Goal: Task Accomplishment & Management: Manage account settings

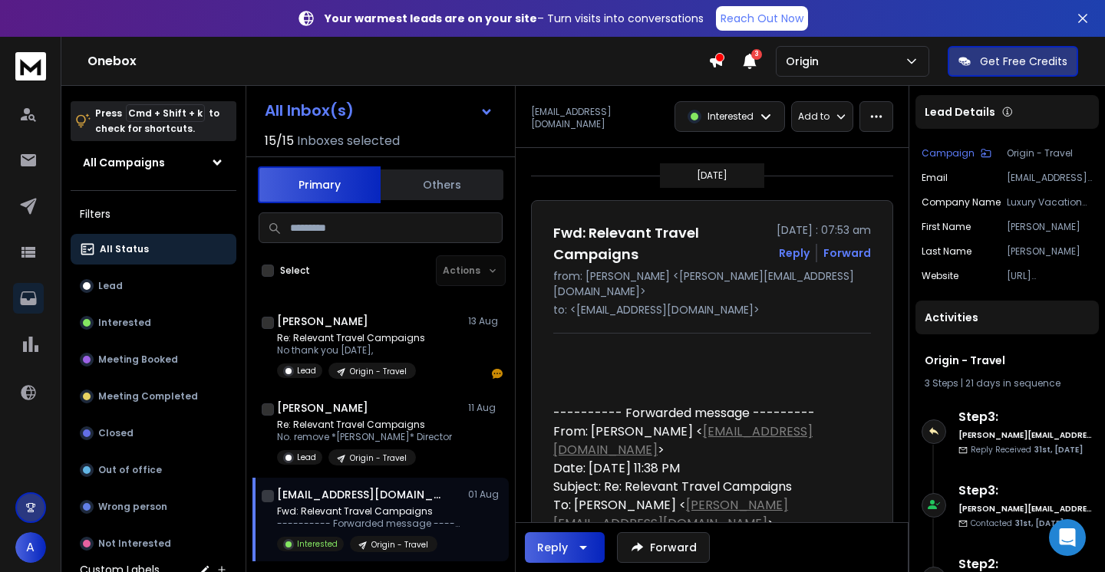
scroll to position [255, 0]
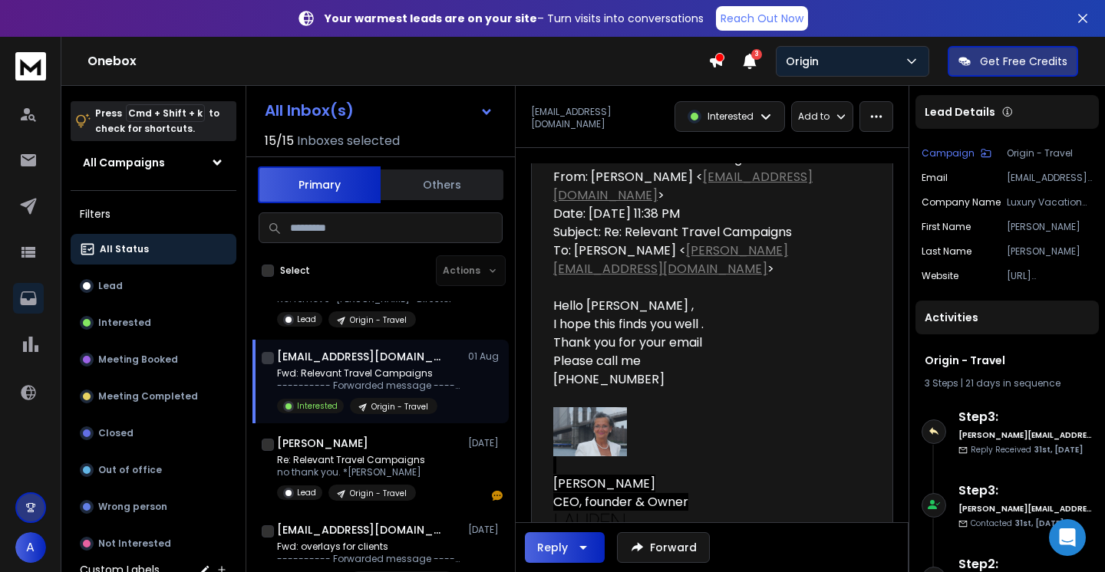
click at [816, 55] on p "Origin" at bounding box center [805, 61] width 39 height 15
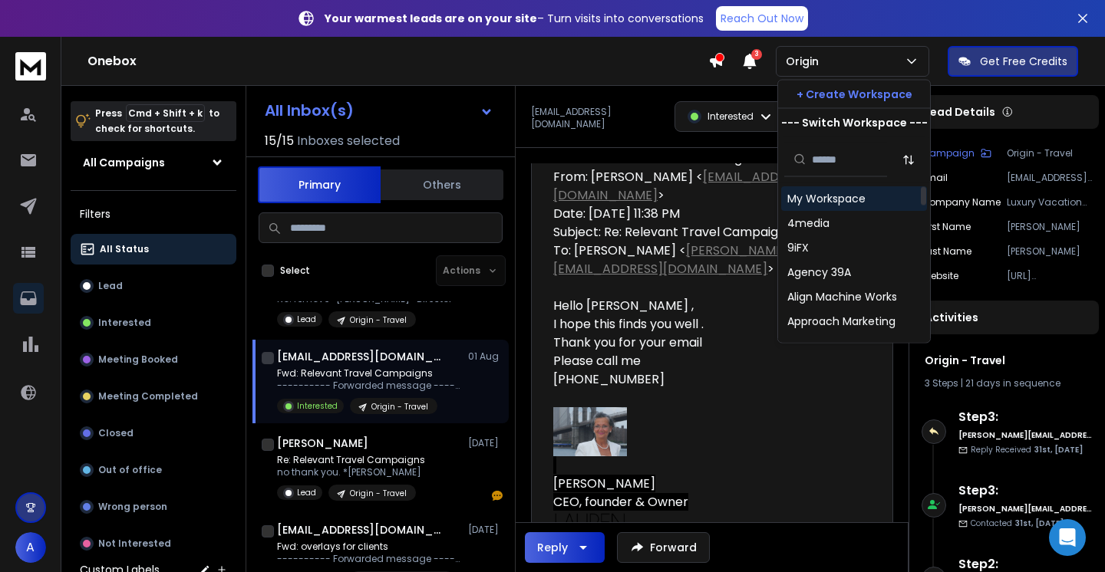
click at [813, 195] on div "My Workspace" at bounding box center [826, 198] width 78 height 15
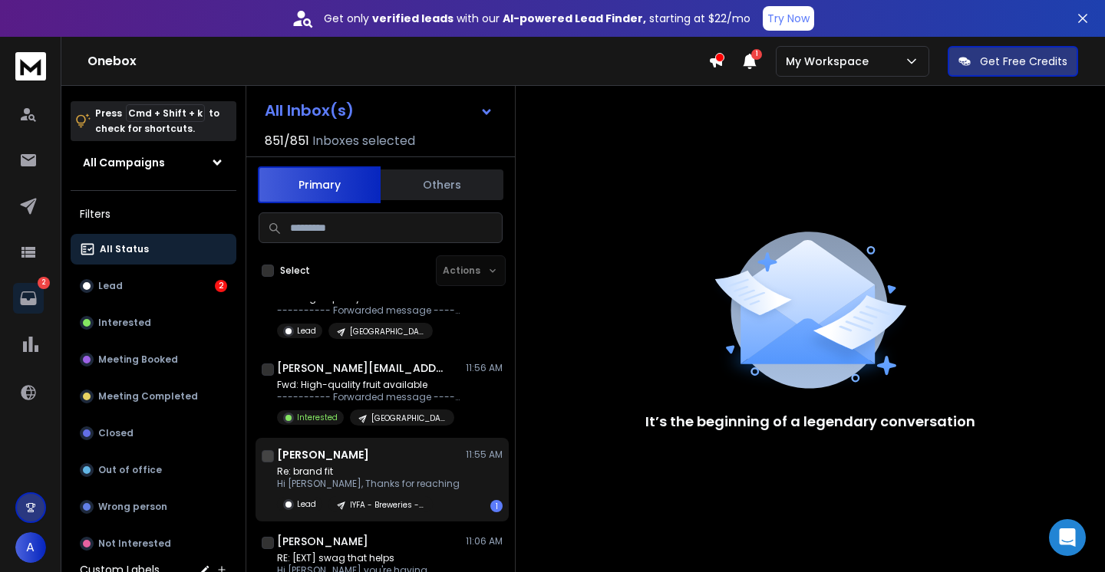
scroll to position [130, 0]
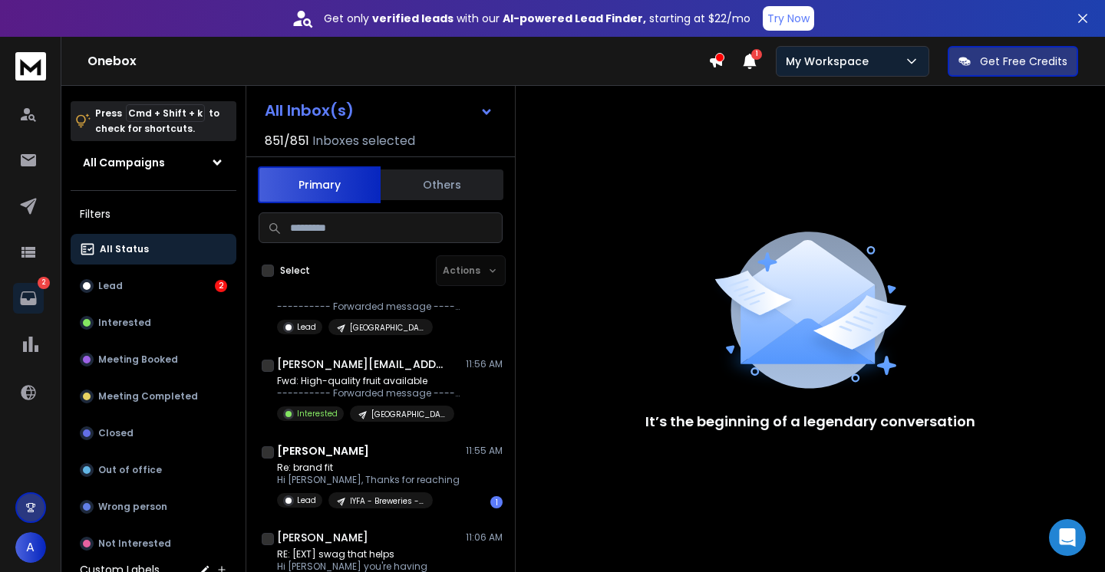
click at [837, 57] on p "My Workspace" at bounding box center [830, 61] width 89 height 15
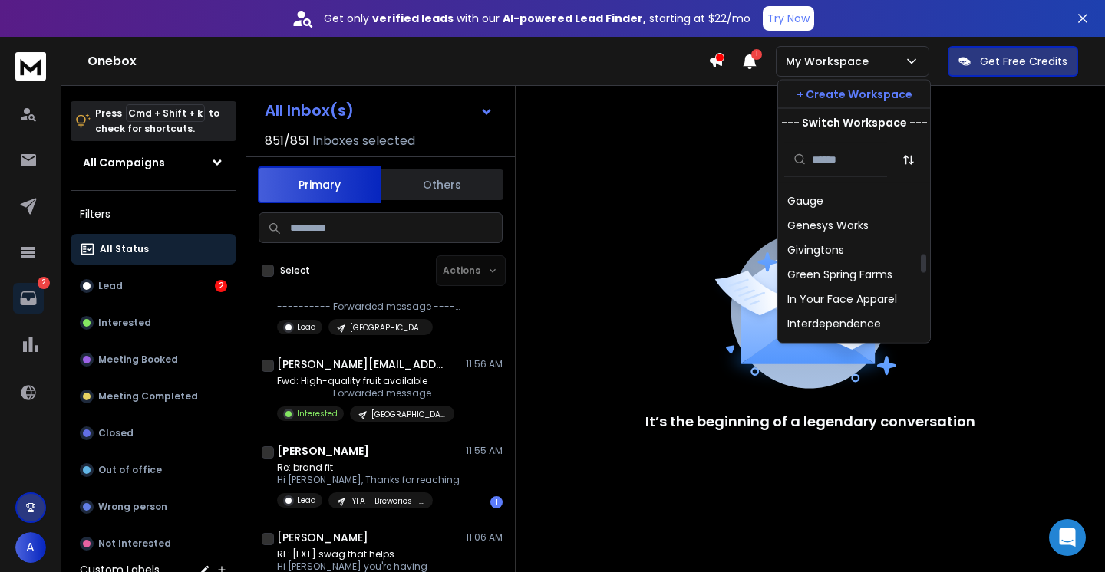
scroll to position [585, 0]
click at [850, 213] on div "Genesys Works" at bounding box center [854, 225] width 146 height 25
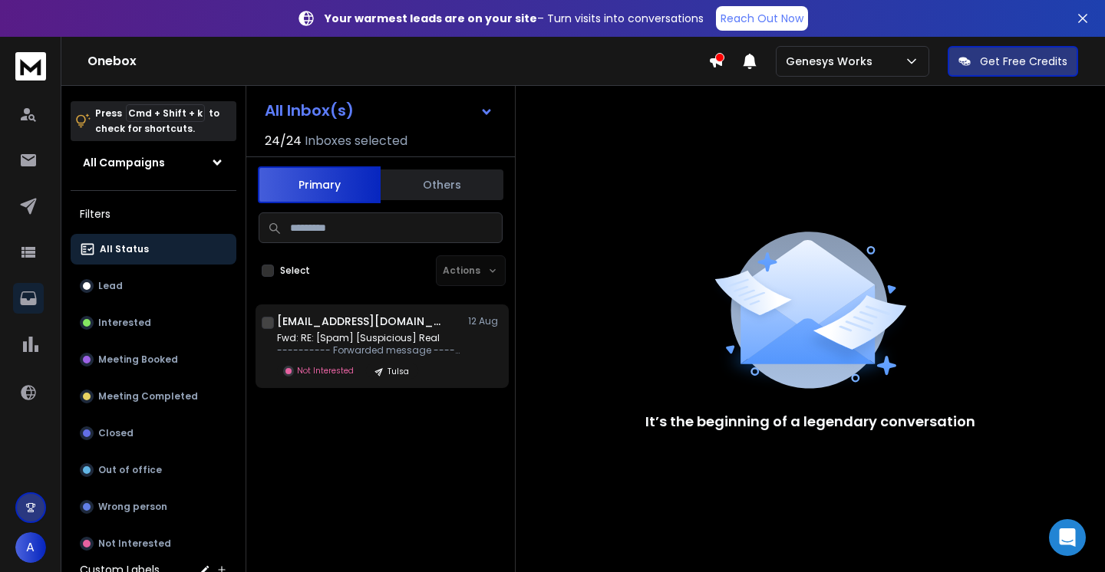
click at [311, 344] on p "Fwd: RE: [Spam] [Suspicious] Real" at bounding box center [369, 338] width 184 height 12
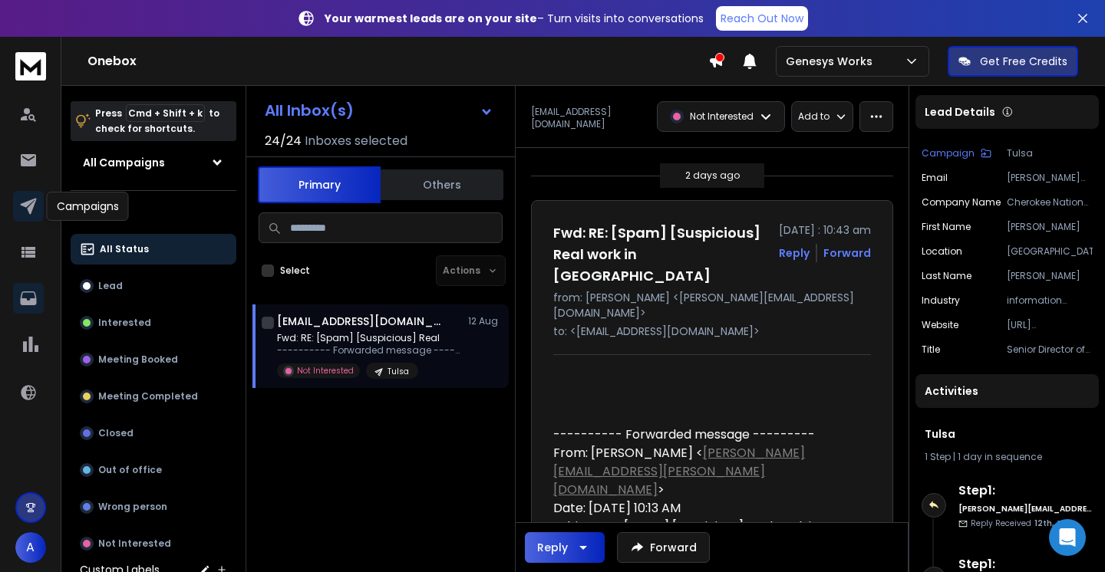
click at [25, 209] on icon at bounding box center [28, 206] width 18 height 18
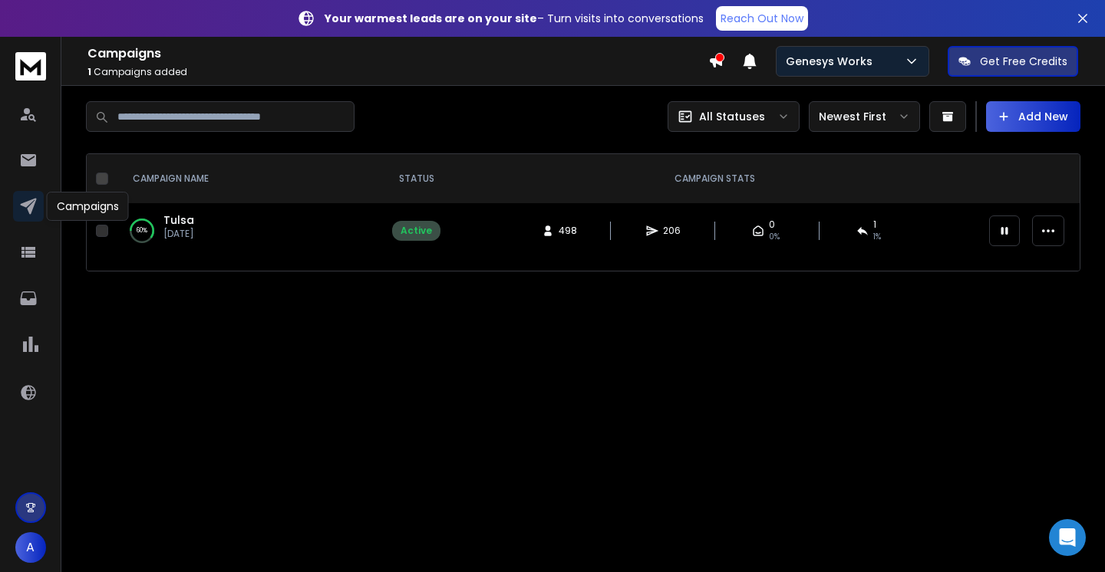
click at [826, 61] on p "Genesys Works" at bounding box center [832, 61] width 93 height 15
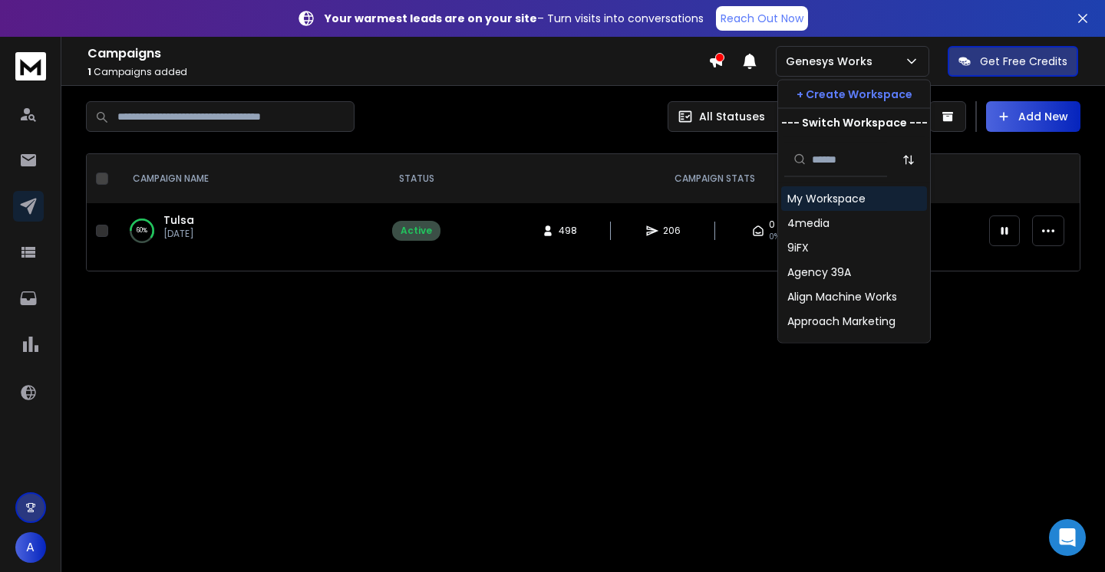
click at [816, 163] on input "text" at bounding box center [845, 160] width 66 height 34
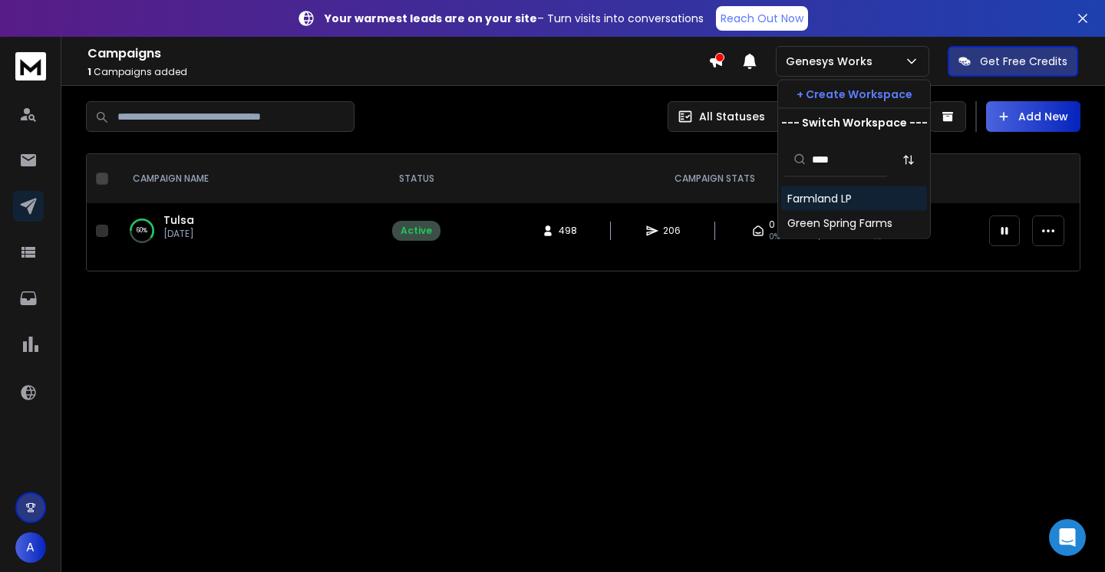
type input "****"
click at [813, 193] on div "Farmland LP" at bounding box center [819, 198] width 64 height 15
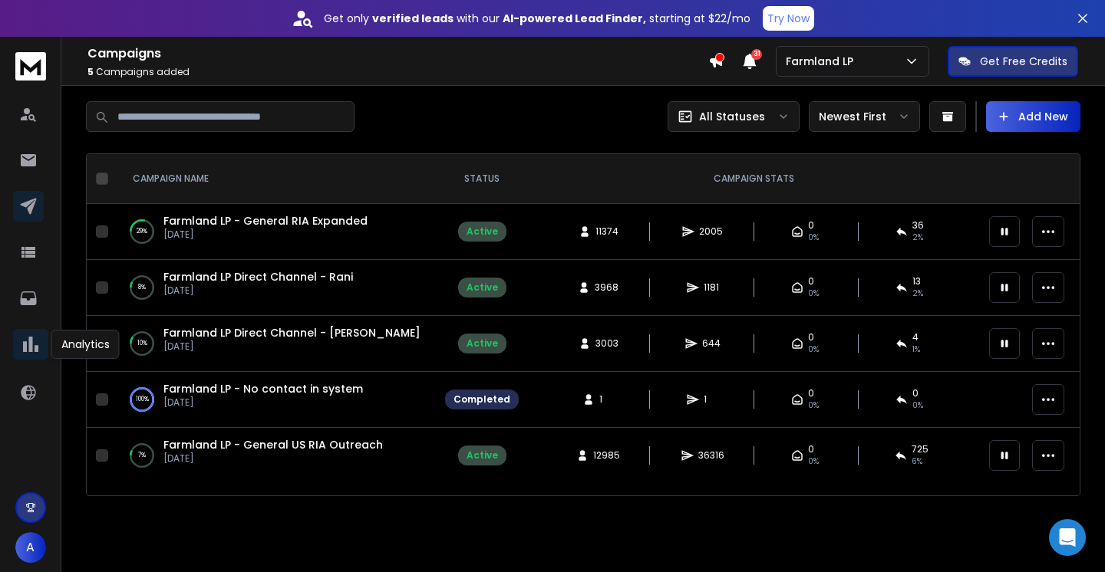
click at [20, 347] on icon at bounding box center [30, 344] width 23 height 23
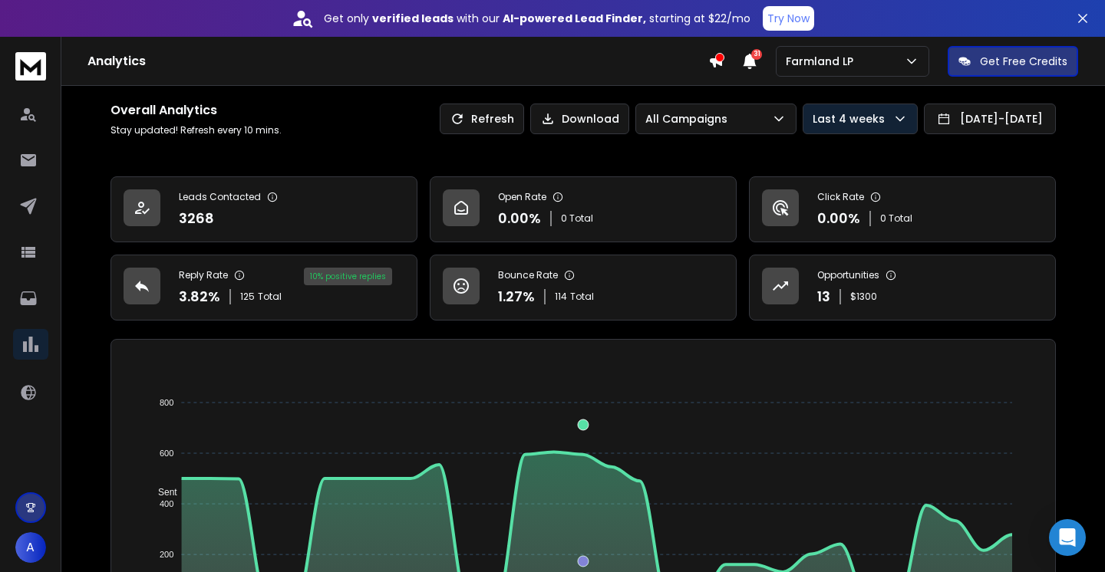
click at [819, 118] on p "Last 4 weeks" at bounding box center [852, 118] width 78 height 15
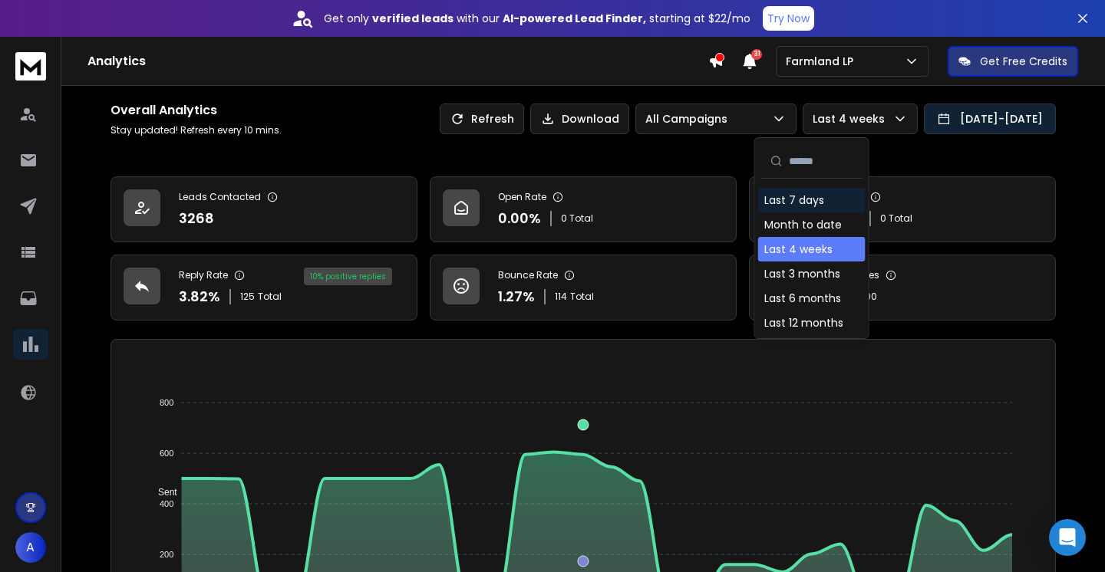
click at [928, 127] on button "16 Jul 2025 - 14 Aug 2025" at bounding box center [990, 119] width 132 height 31
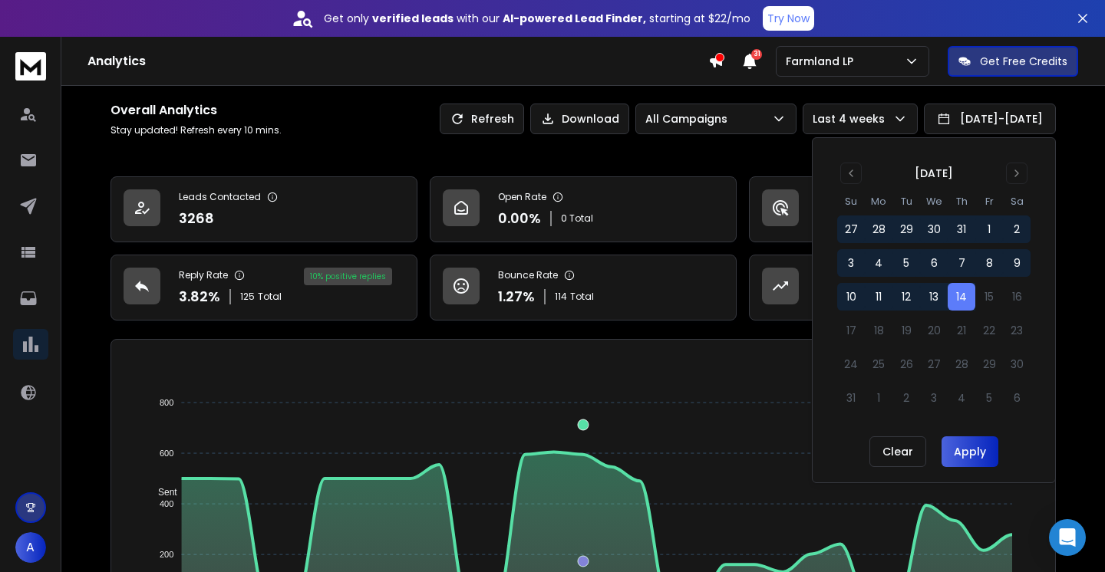
click at [876, 262] on button "4" at bounding box center [879, 263] width 28 height 28
click at [851, 296] on button "10" at bounding box center [851, 297] width 28 height 28
click at [879, 263] on button "4" at bounding box center [879, 263] width 28 height 28
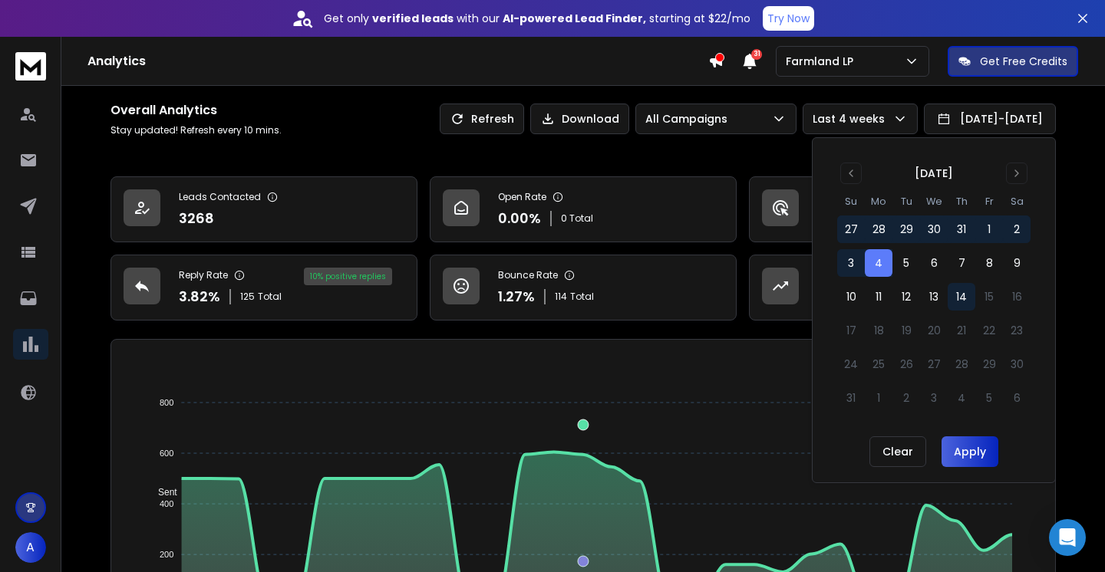
click at [879, 263] on button "4" at bounding box center [879, 263] width 28 height 28
click at [858, 295] on button "10" at bounding box center [851, 297] width 28 height 28
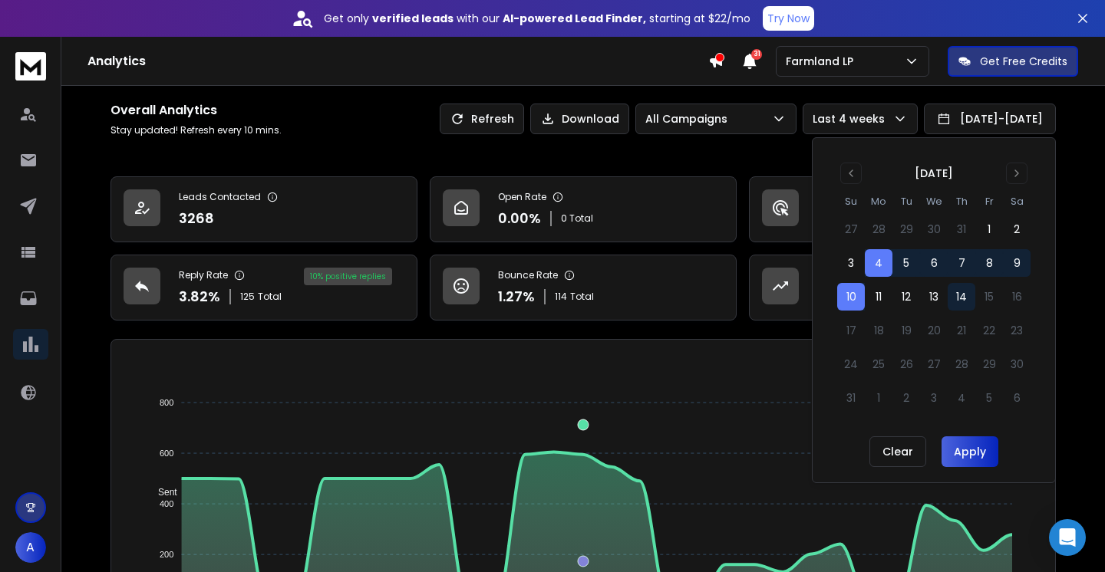
click at [980, 455] on button "Apply" at bounding box center [970, 452] width 57 height 31
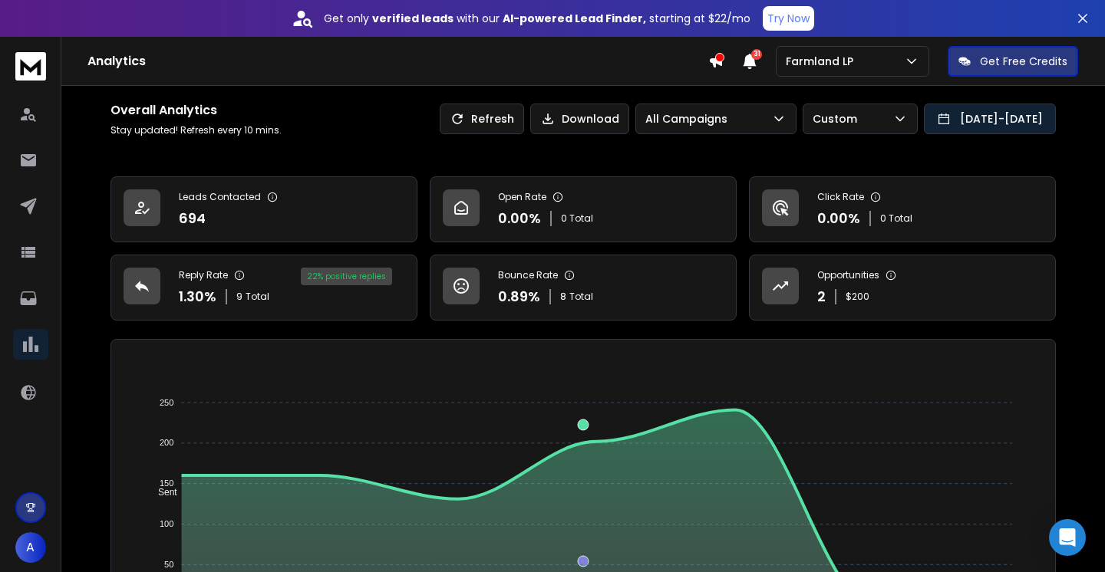
click at [968, 112] on button "04 Aug 2025 - 10 Aug 2025" at bounding box center [990, 119] width 132 height 31
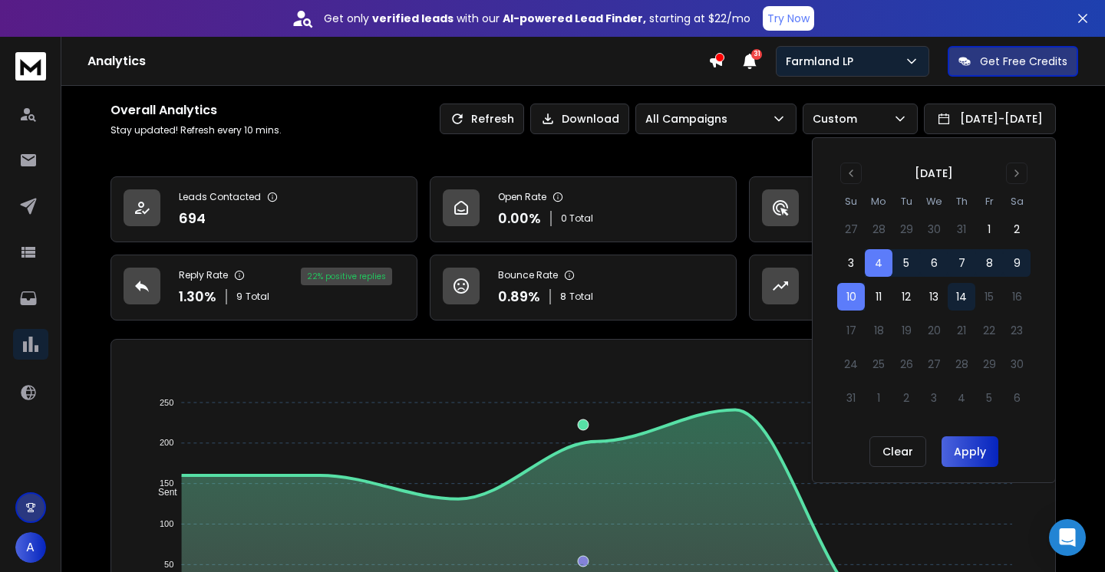
click at [837, 51] on button "Farmland LP" at bounding box center [852, 61] width 153 height 31
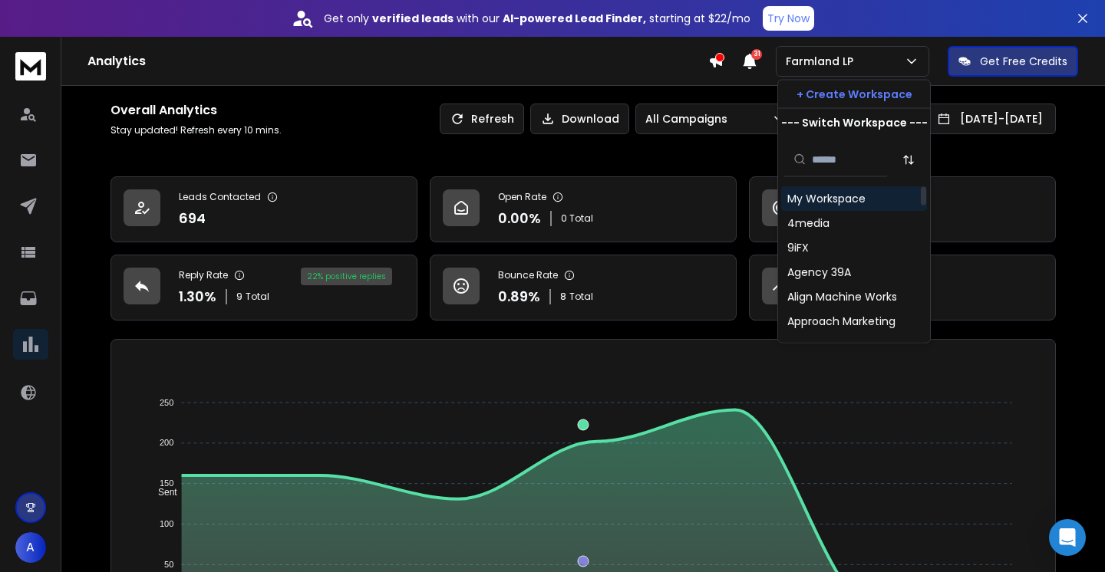
click at [837, 167] on input "text" at bounding box center [845, 160] width 66 height 34
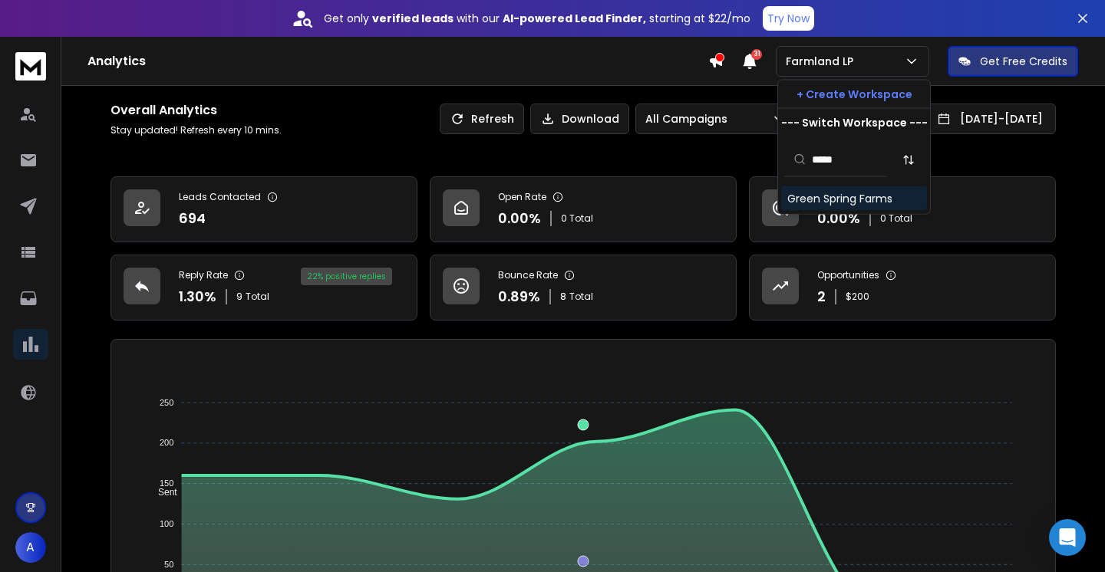
type input "*****"
click at [850, 195] on div "Green Spring Farms" at bounding box center [839, 198] width 105 height 15
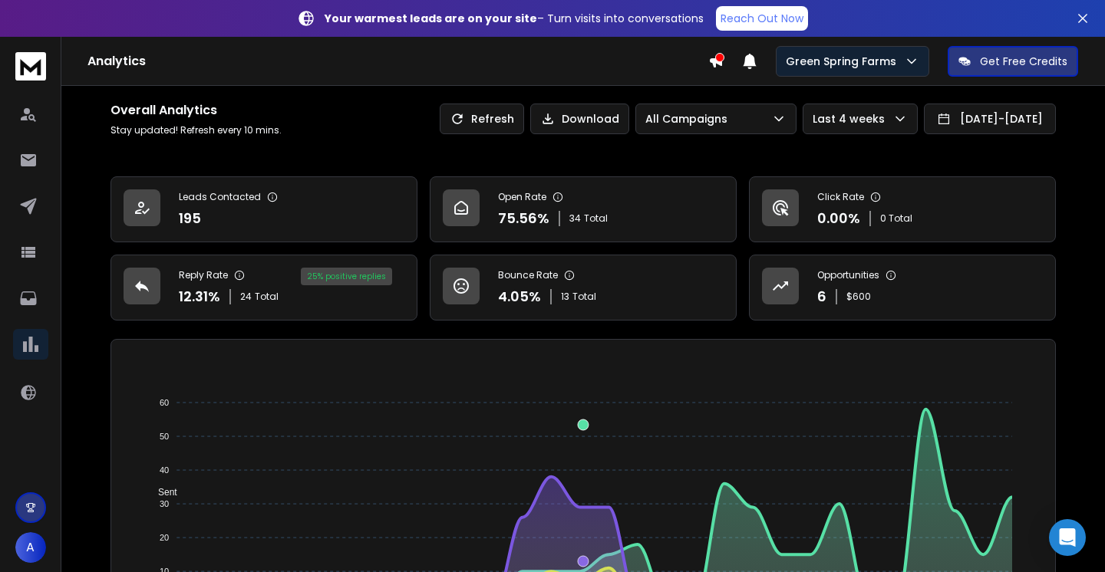
click at [838, 64] on p "Green Spring Farms" at bounding box center [844, 61] width 117 height 15
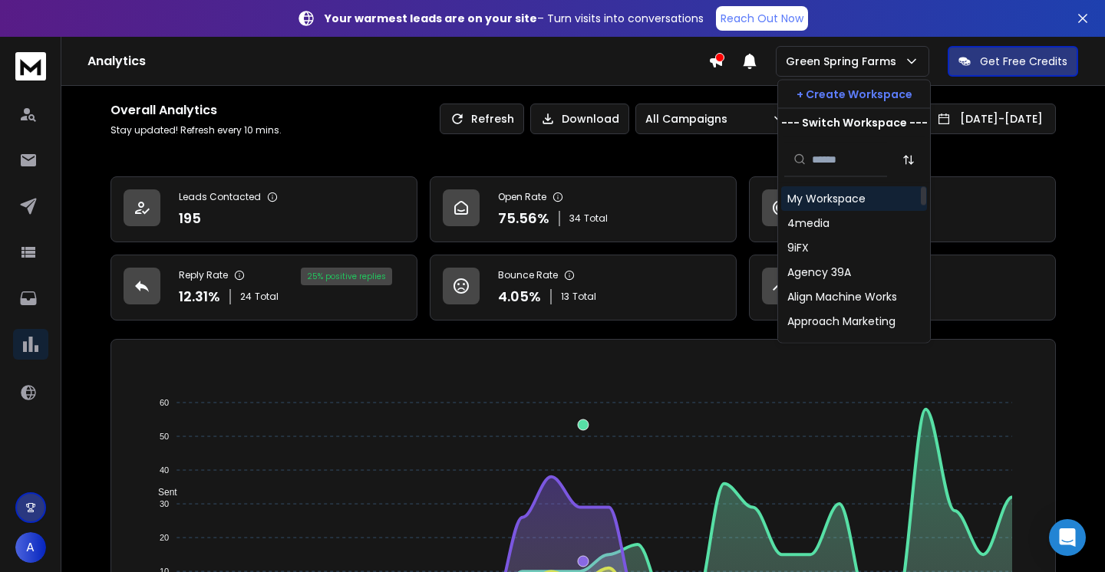
click at [807, 201] on div "My Workspace" at bounding box center [826, 198] width 78 height 15
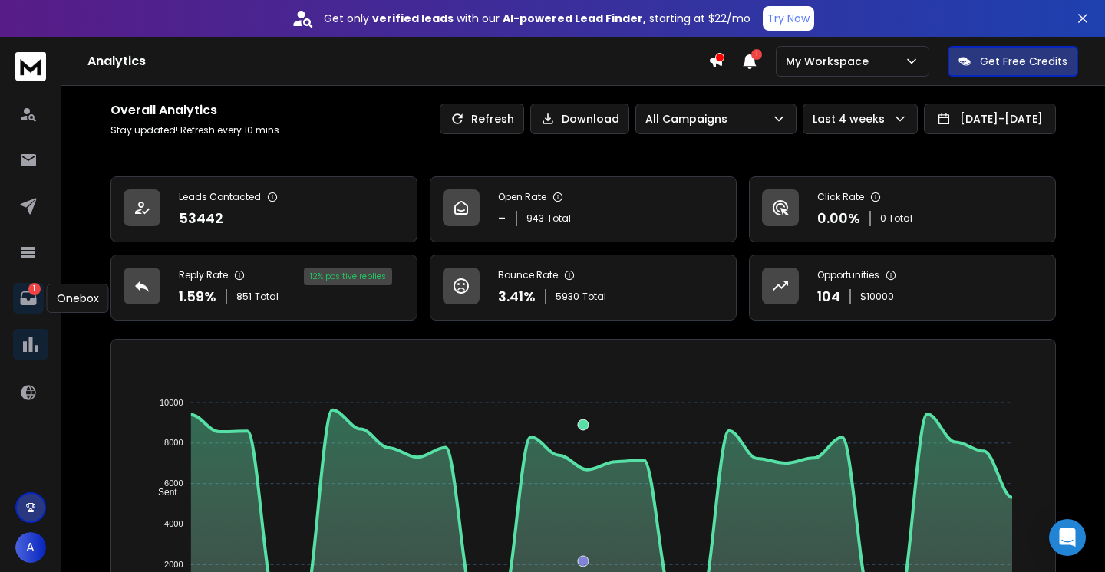
click at [34, 293] on p "1" at bounding box center [34, 289] width 12 height 12
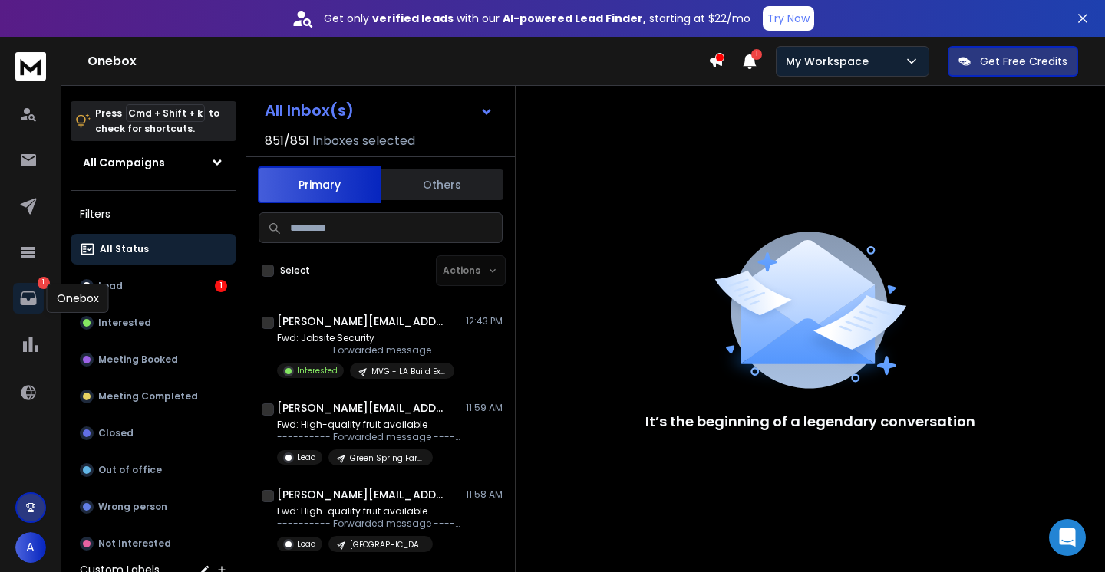
click at [853, 54] on p "My Workspace" at bounding box center [830, 61] width 89 height 15
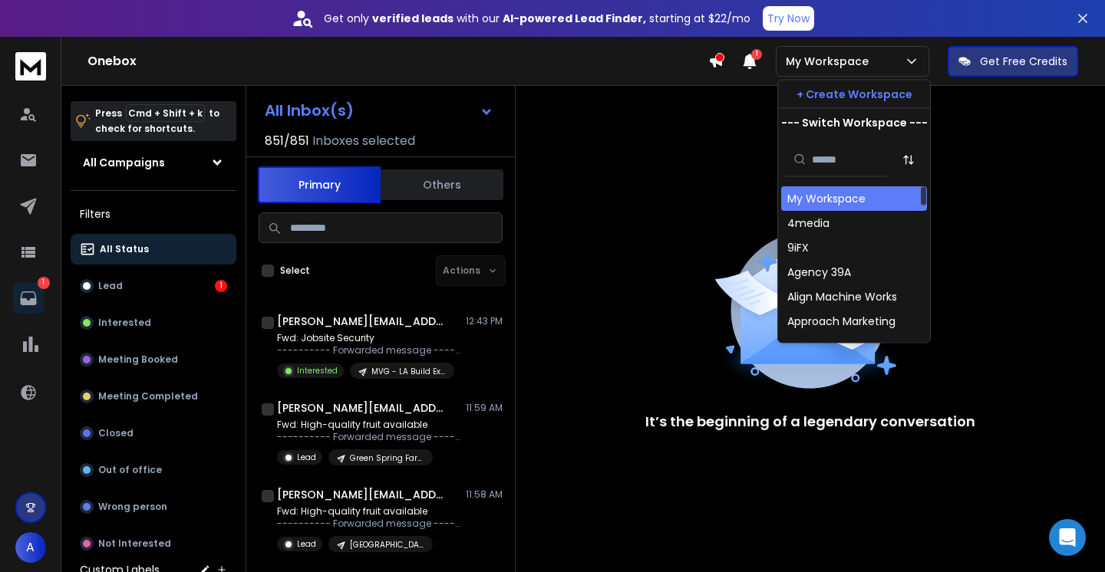
click at [820, 154] on input "text" at bounding box center [845, 160] width 66 height 34
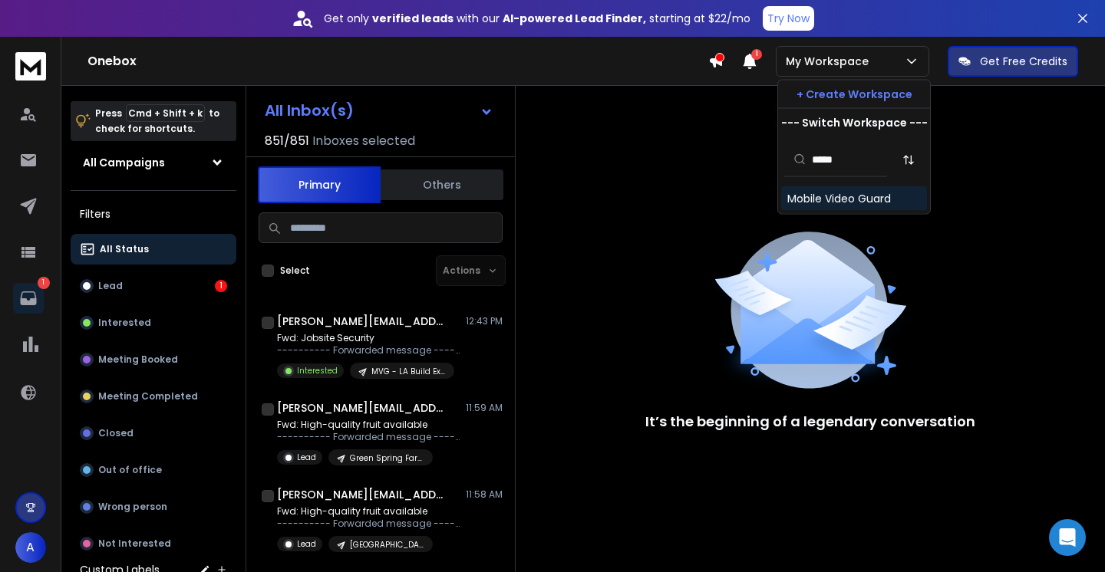
type input "*****"
click at [846, 189] on div "Mobile Video Guard" at bounding box center [854, 198] width 146 height 25
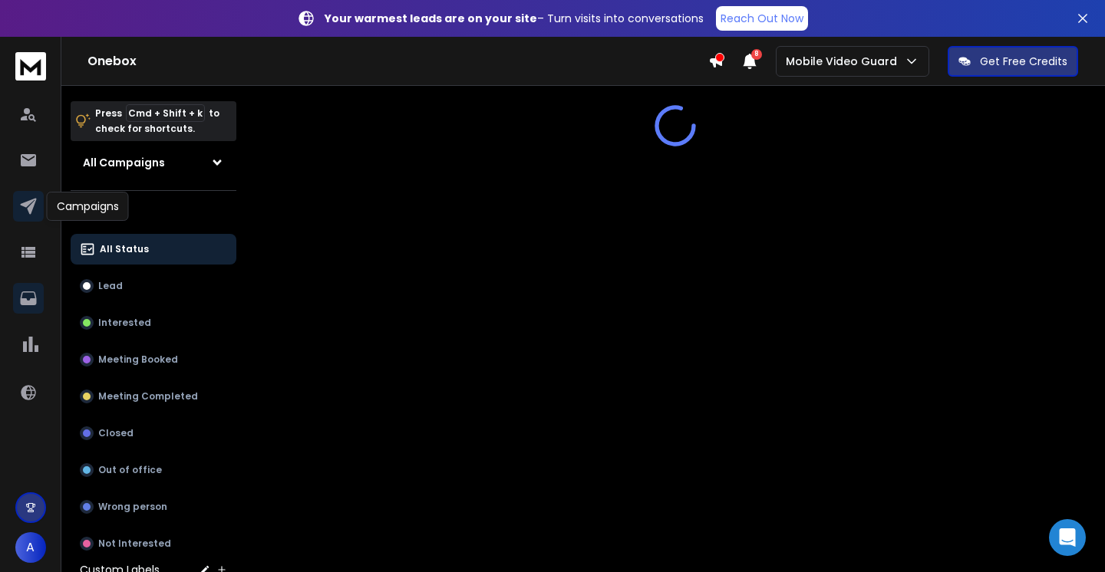
click at [26, 204] on icon at bounding box center [28, 206] width 16 height 16
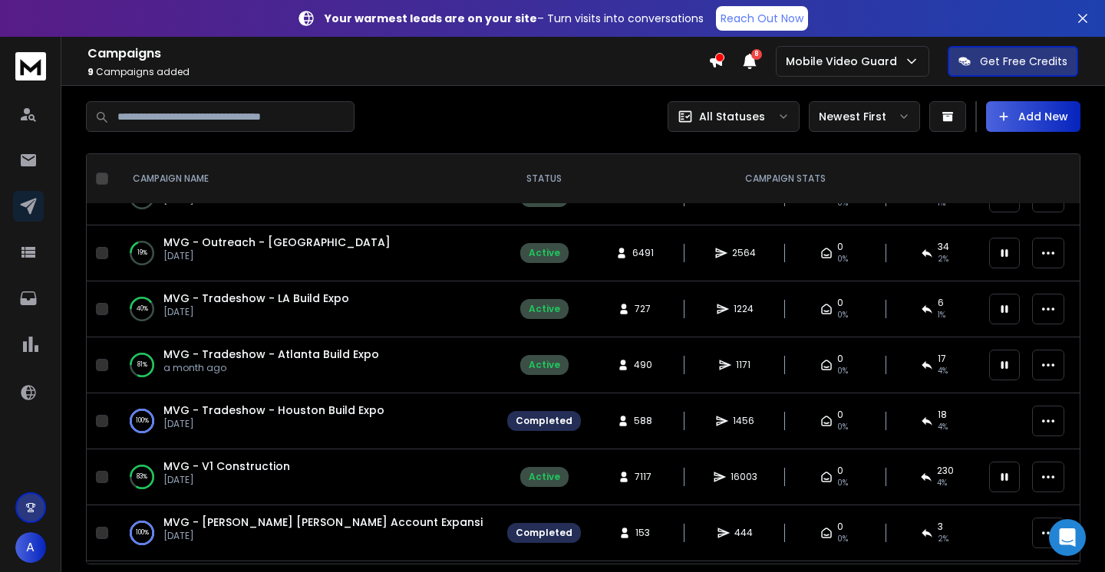
scroll to position [43, 0]
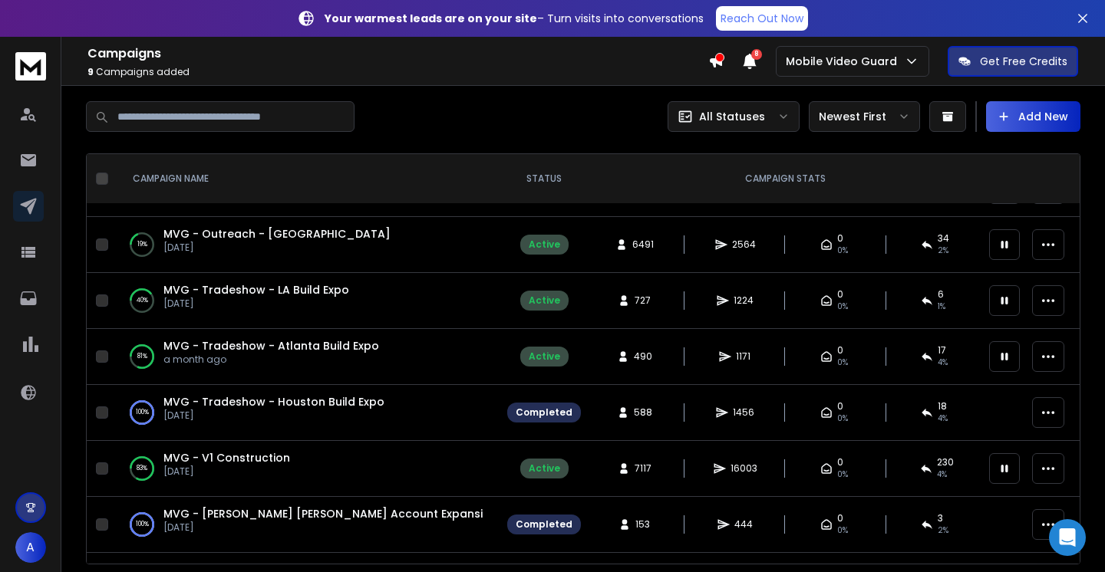
click at [273, 292] on span "MVG - Tradeshow - LA Build Expo" at bounding box center [256, 289] width 186 height 15
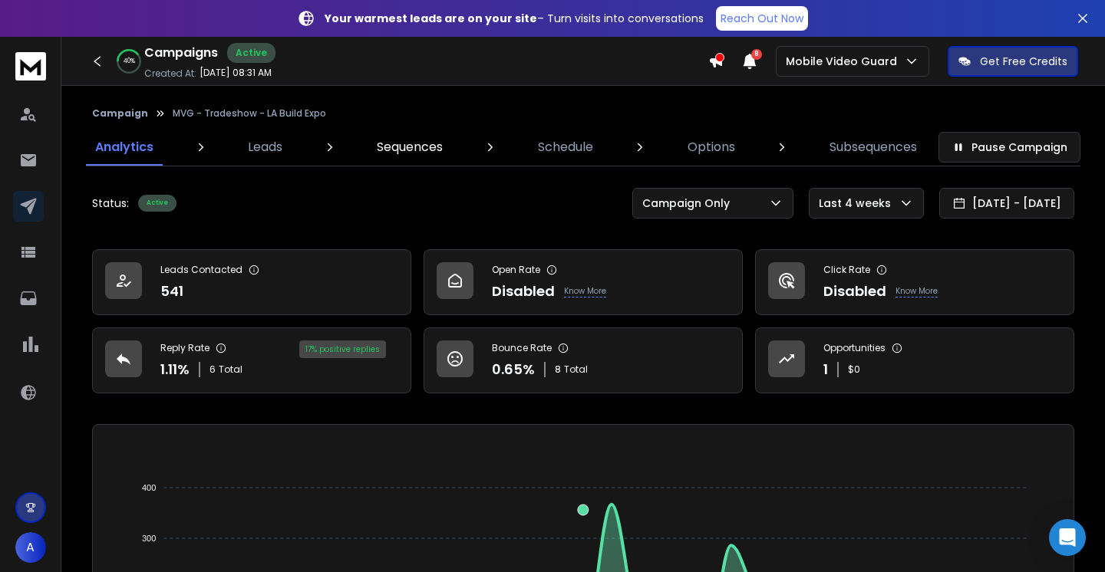
click at [403, 153] on p "Sequences" at bounding box center [410, 147] width 66 height 18
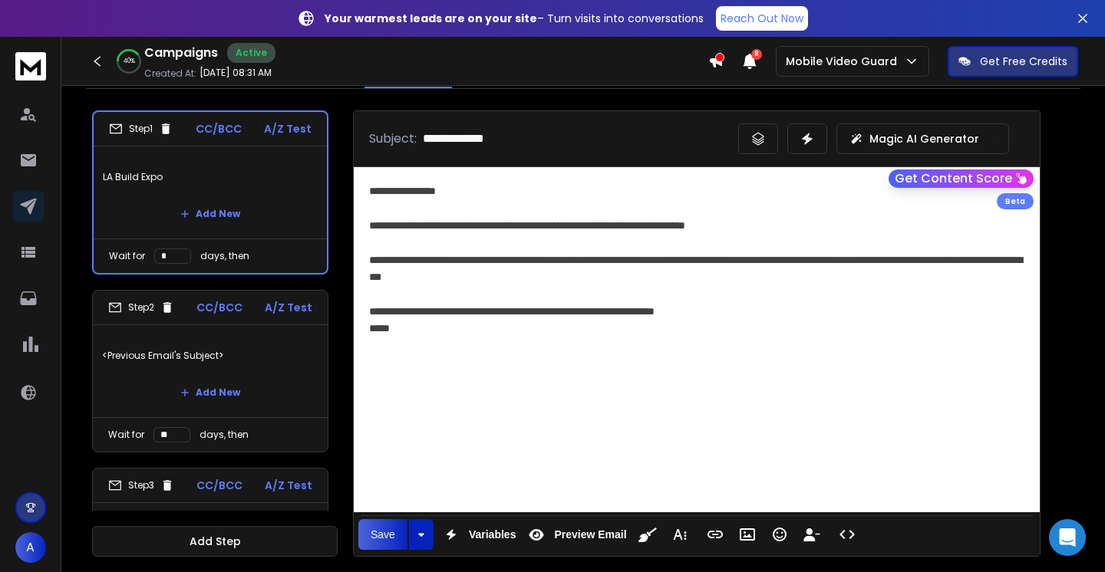
scroll to position [84, 0]
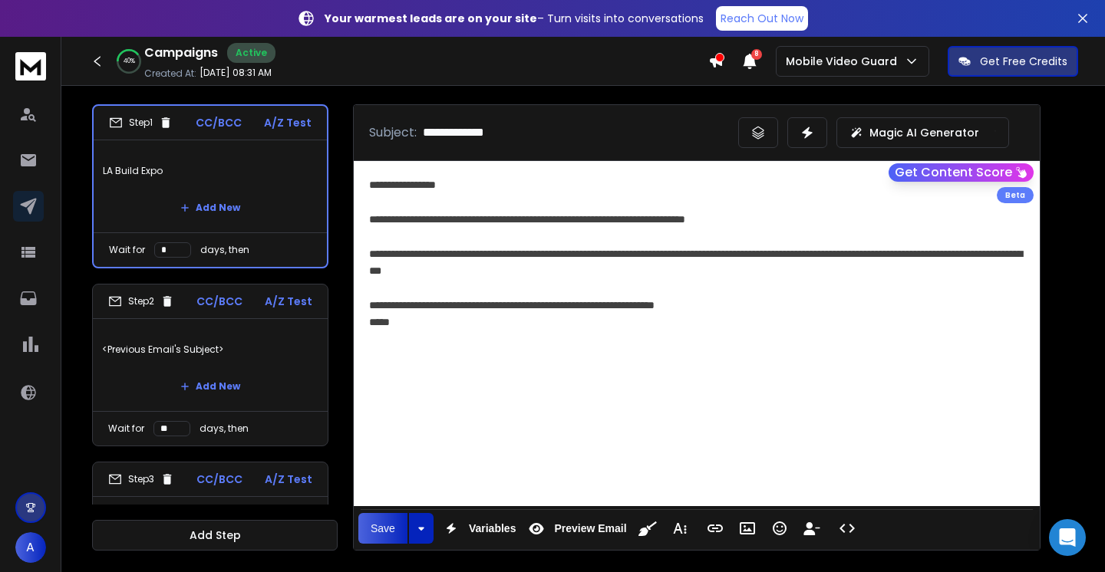
drag, startPoint x: 173, startPoint y: 424, endPoint x: 124, endPoint y: 424, distance: 49.1
click at [124, 424] on div "Wait for ** days, then" at bounding box center [210, 428] width 235 height 35
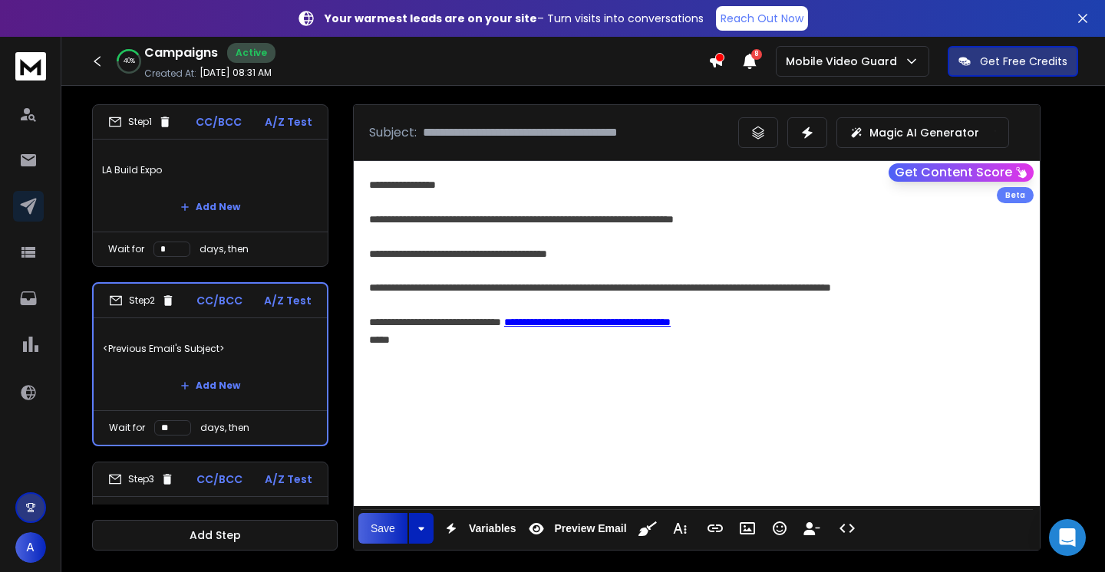
type input "**"
click at [457, 470] on div "**********" at bounding box center [697, 333] width 686 height 344
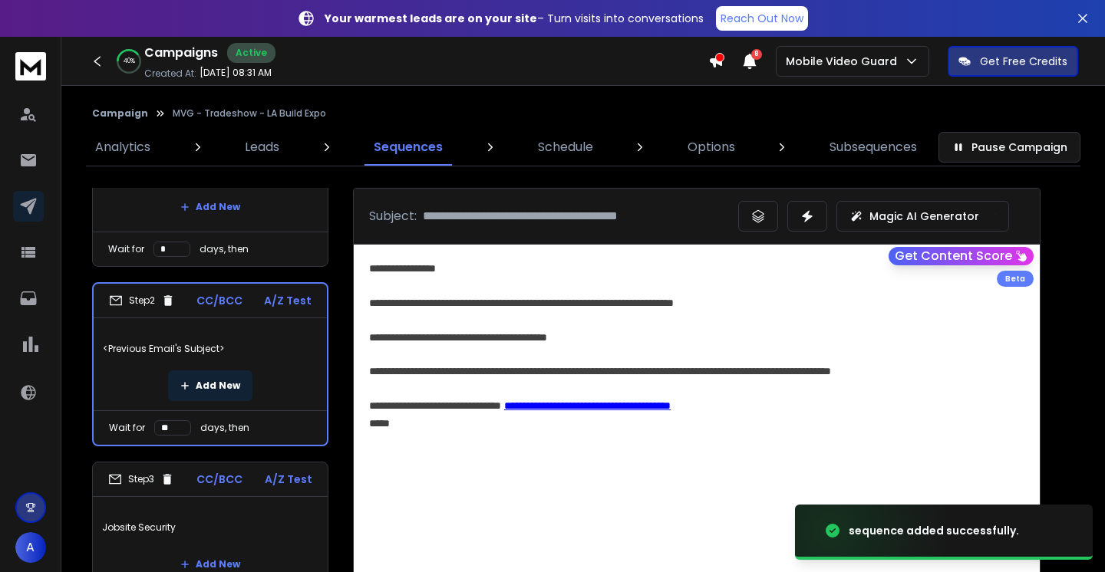
scroll to position [85, 0]
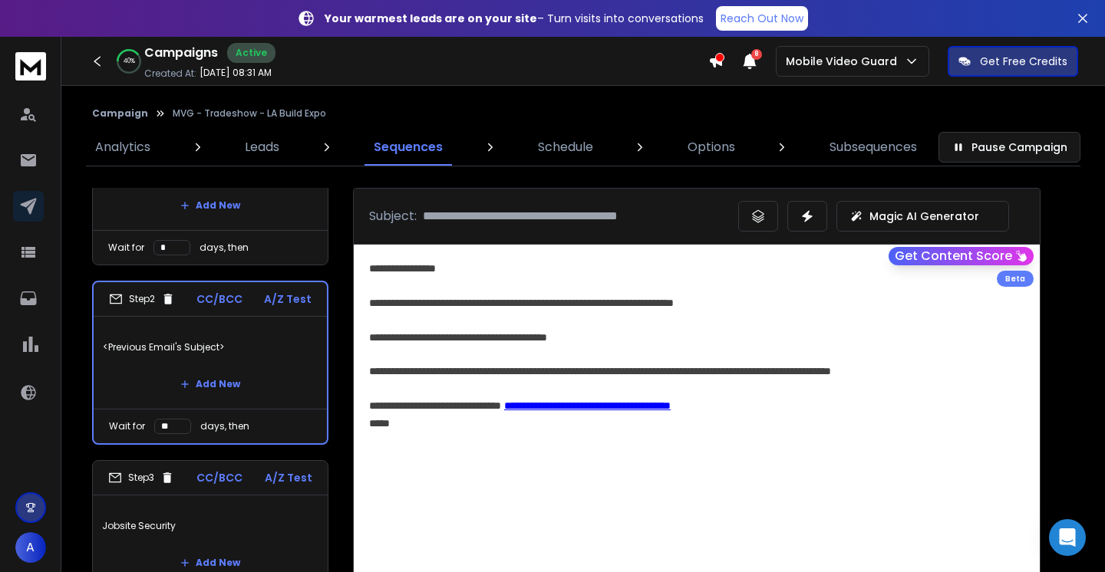
click at [283, 517] on p "Jobsite Security" at bounding box center [210, 526] width 216 height 43
type input "**********"
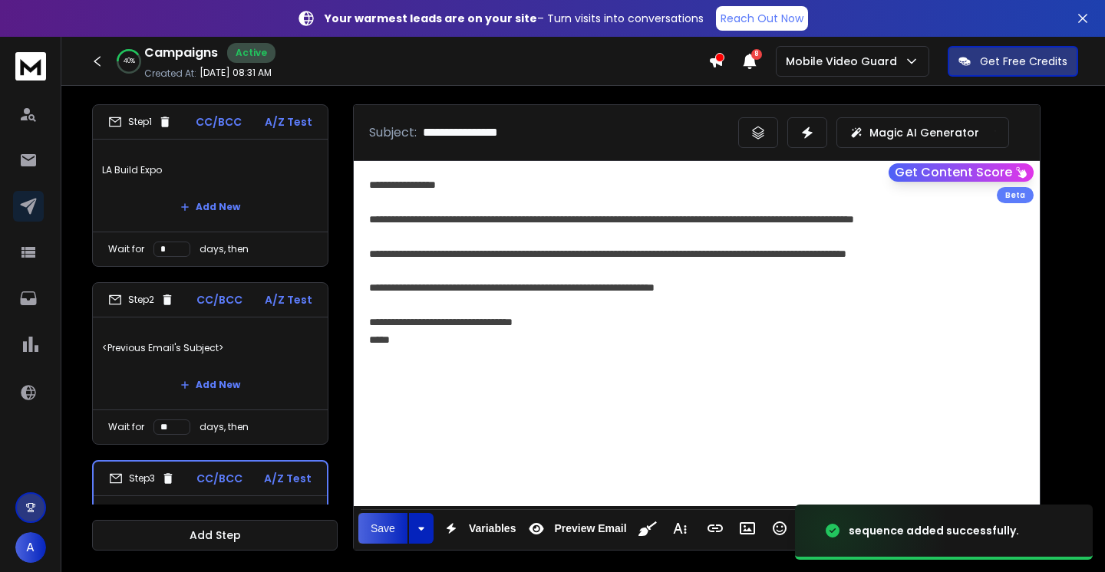
scroll to position [0, 0]
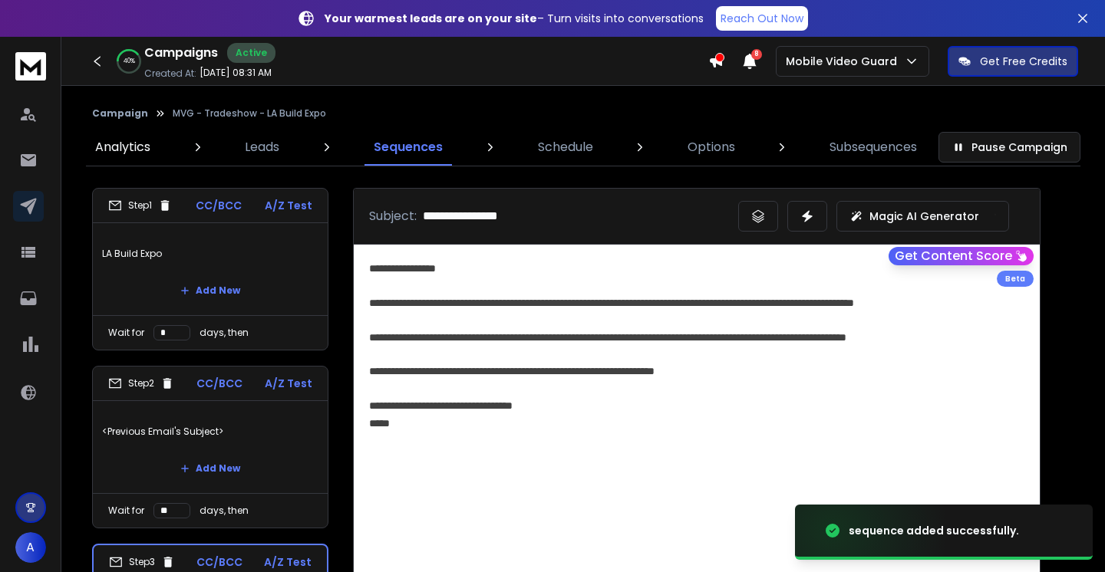
click at [134, 149] on p "Analytics" at bounding box center [122, 147] width 55 height 18
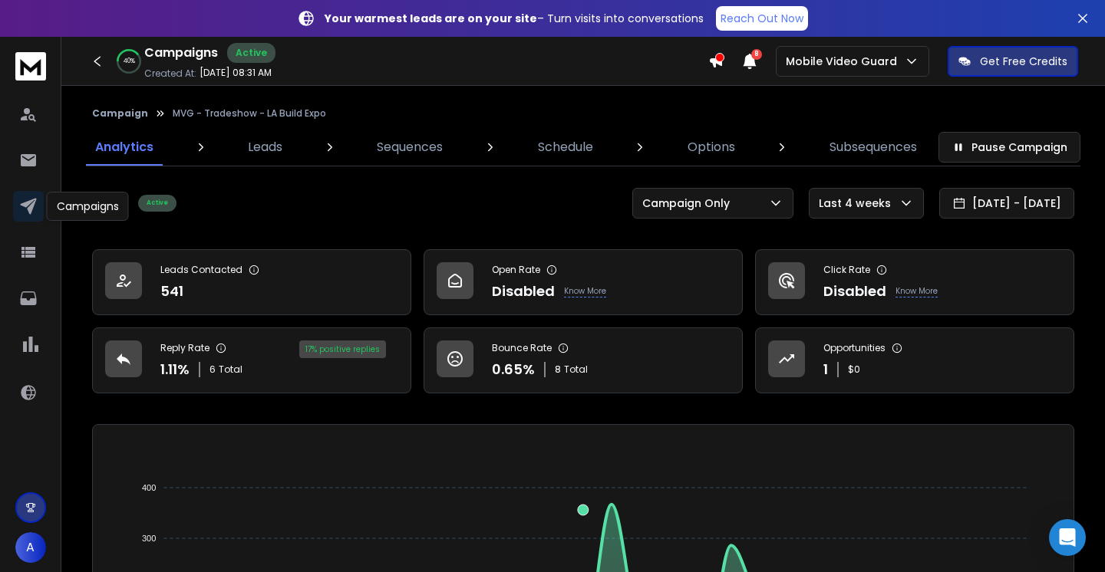
click at [30, 204] on icon at bounding box center [28, 206] width 18 height 18
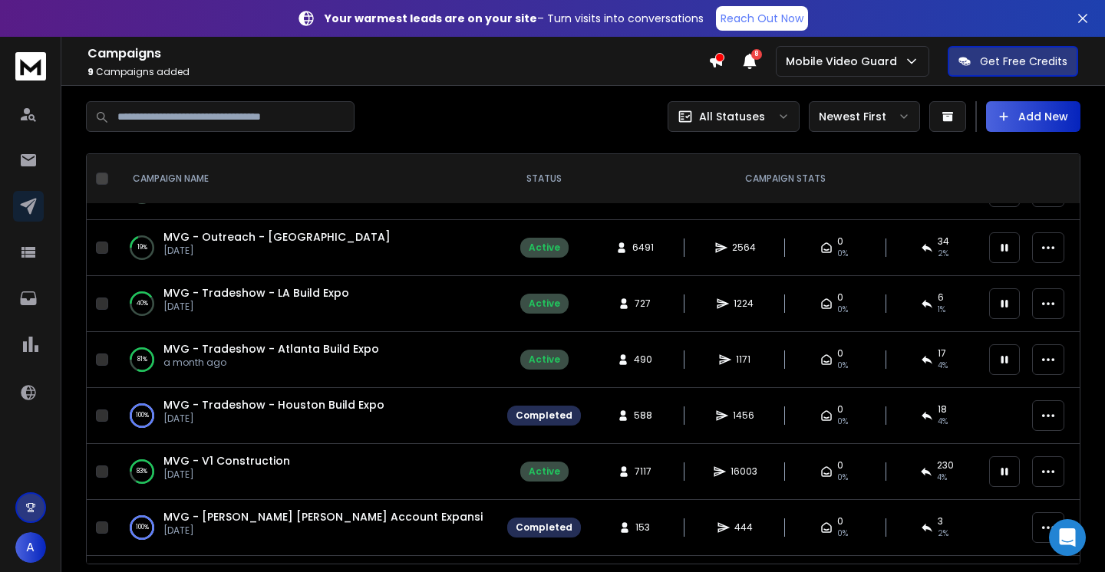
scroll to position [44, 0]
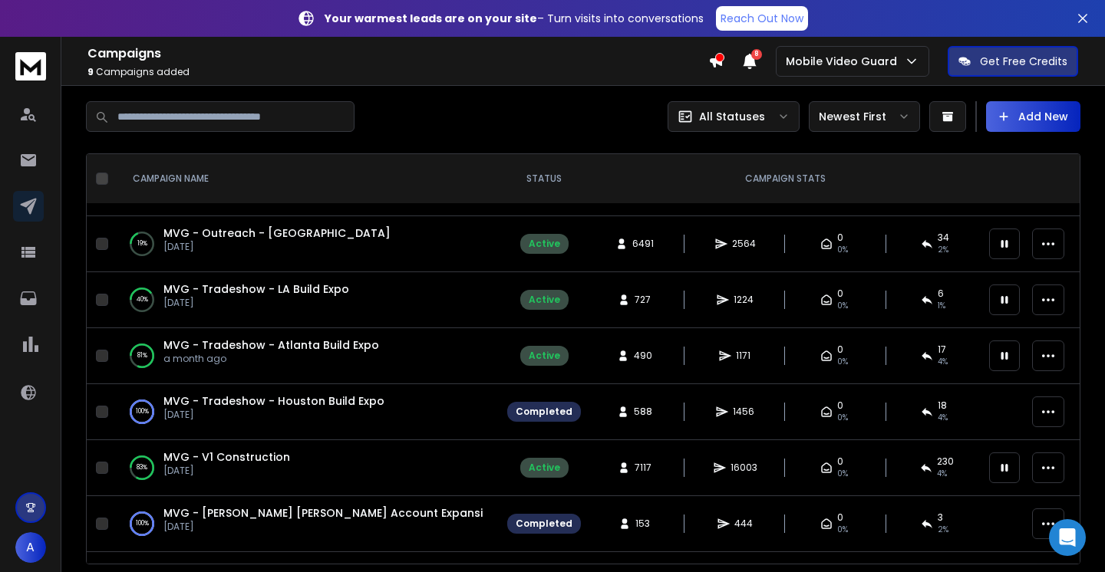
click at [296, 343] on span "MVG - Tradeshow - Atlanta Build Expo" at bounding box center [271, 345] width 216 height 15
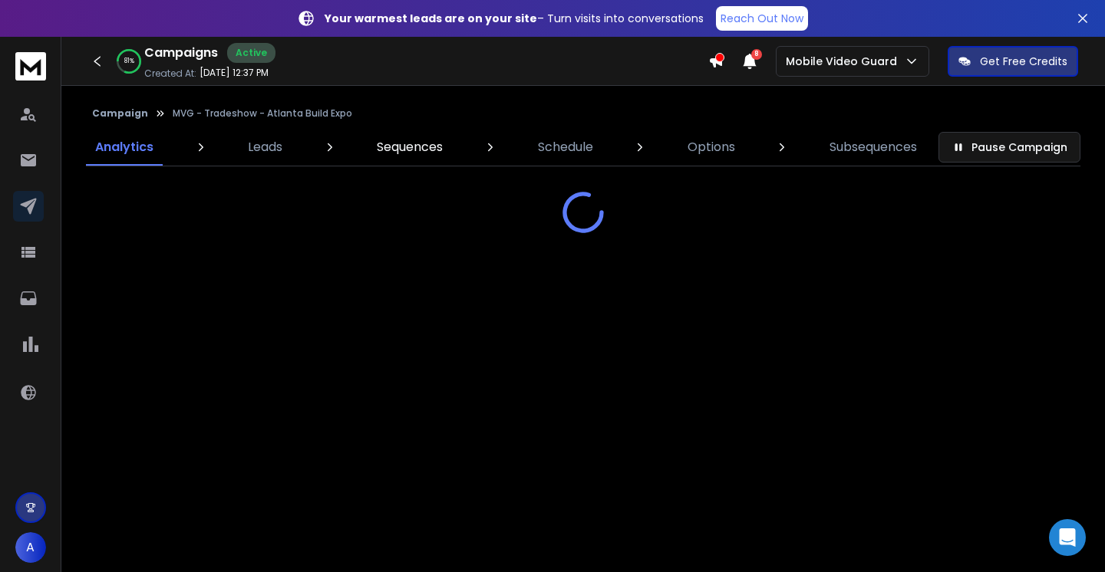
click at [410, 151] on p "Sequences" at bounding box center [410, 147] width 66 height 18
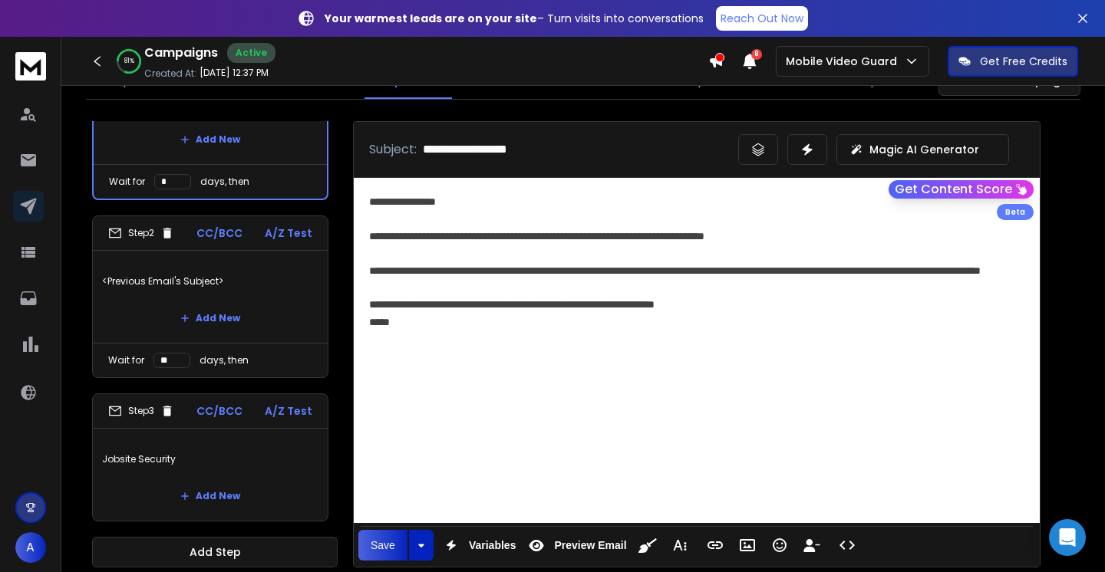
scroll to position [84, 0]
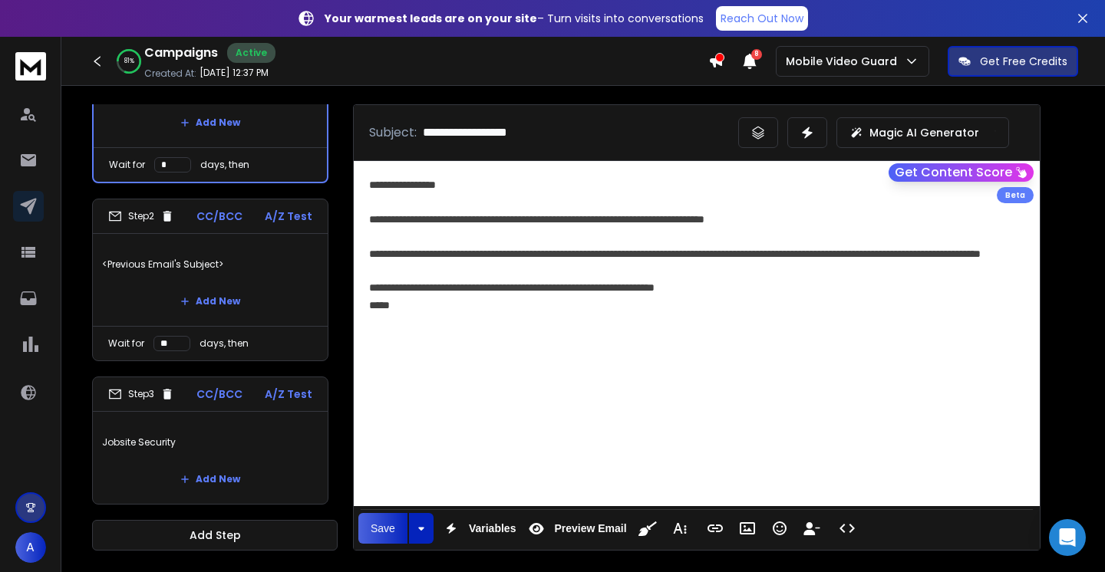
drag, startPoint x: 180, startPoint y: 342, endPoint x: 93, endPoint y: 342, distance: 87.5
click at [94, 342] on div "Wait for ** days, then" at bounding box center [210, 343] width 235 height 35
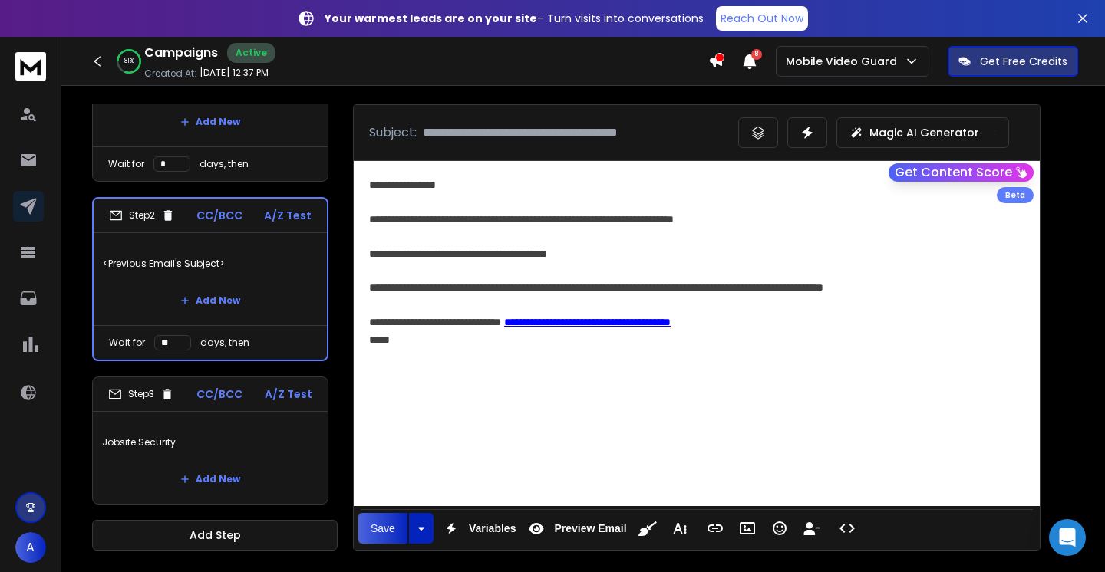
type input "**"
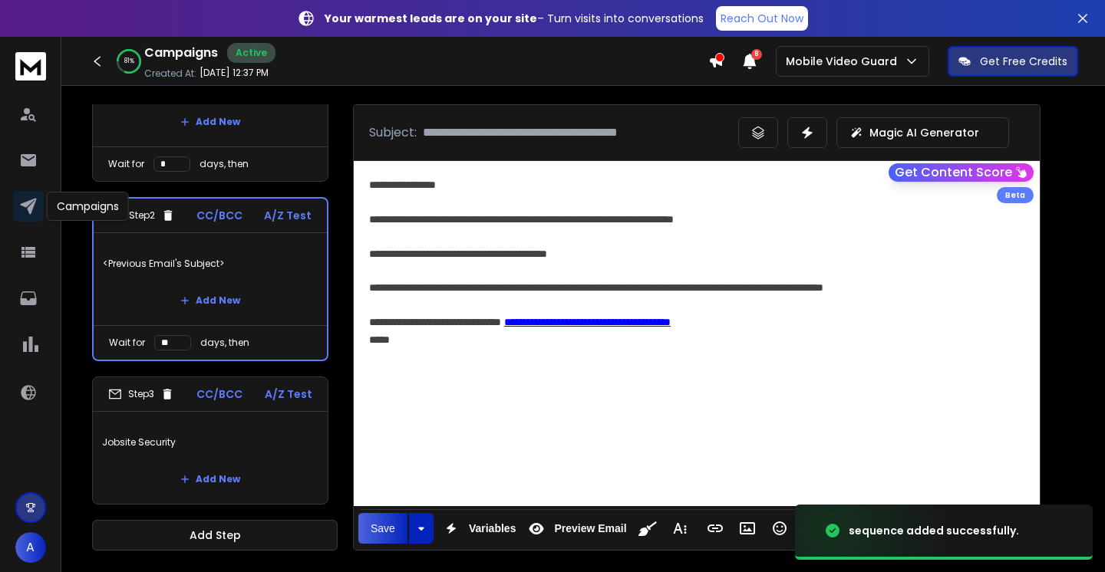
click at [30, 209] on icon at bounding box center [28, 206] width 16 height 16
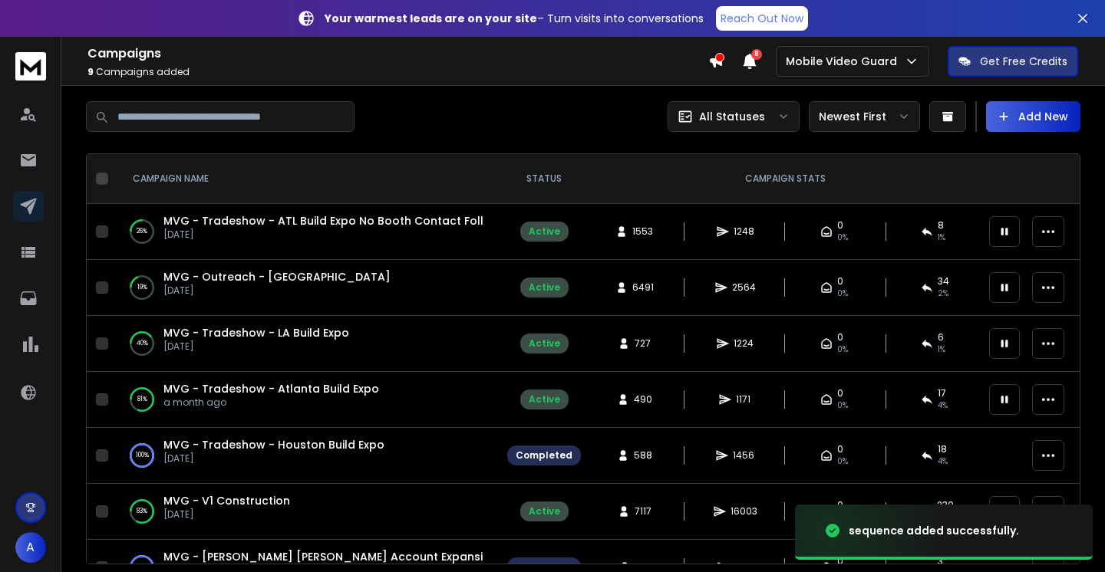
scroll to position [38, 0]
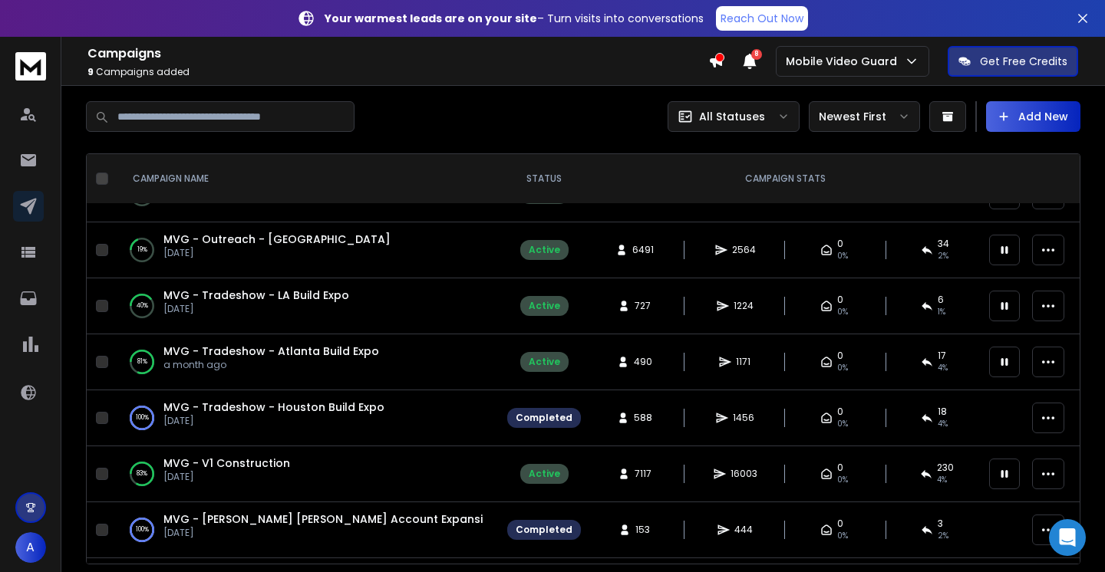
click at [298, 411] on span "MVG - Tradeshow - Houston Build Expo" at bounding box center [273, 407] width 221 height 15
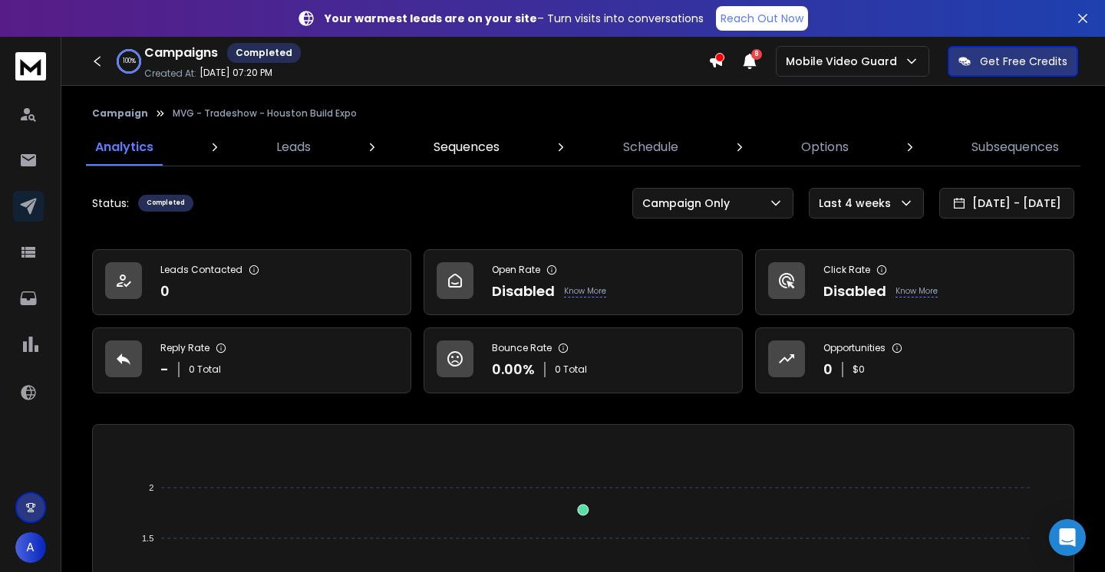
click at [395, 148] on div "Analytics Leads Sequences Schedule Options Subsequences" at bounding box center [577, 147] width 982 height 37
click at [484, 155] on p "Sequences" at bounding box center [467, 147] width 66 height 18
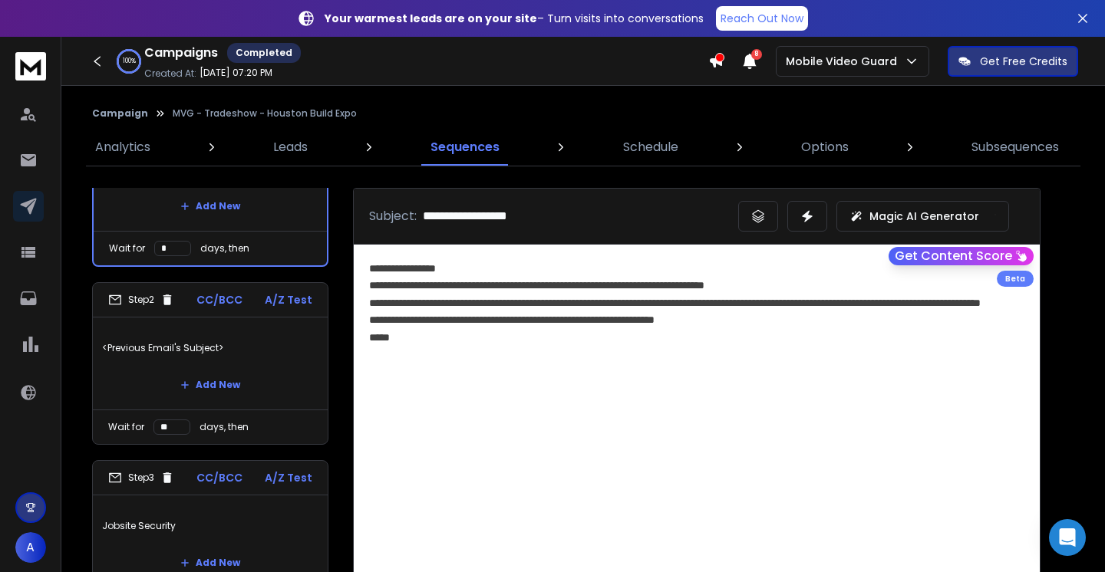
scroll to position [84, 0]
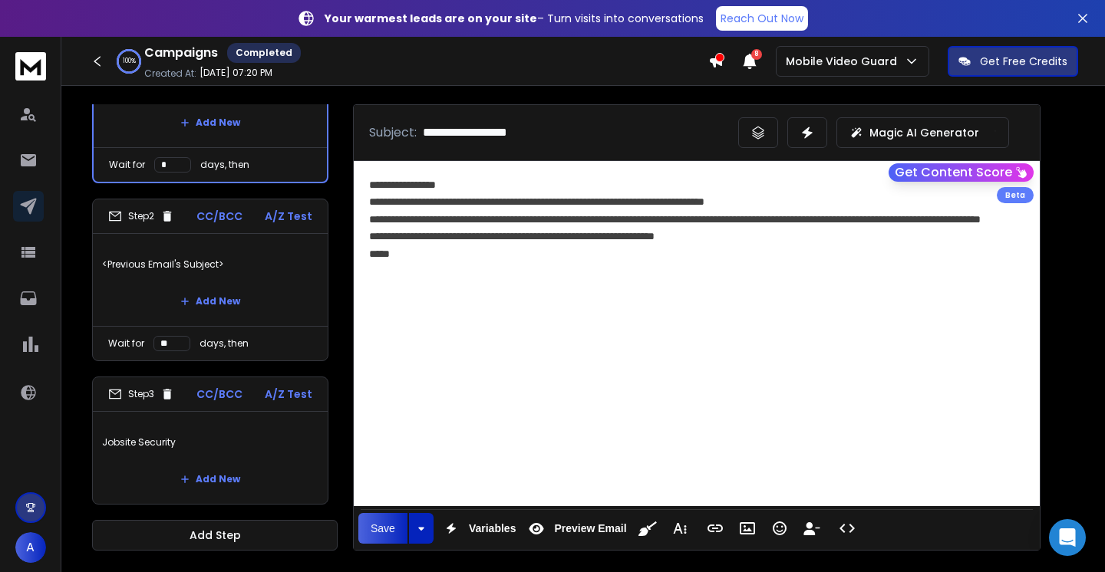
drag, startPoint x: 175, startPoint y: 348, endPoint x: 109, endPoint y: 348, distance: 66.0
click at [109, 348] on div "Wait for ** days, then" at bounding box center [210, 343] width 235 height 35
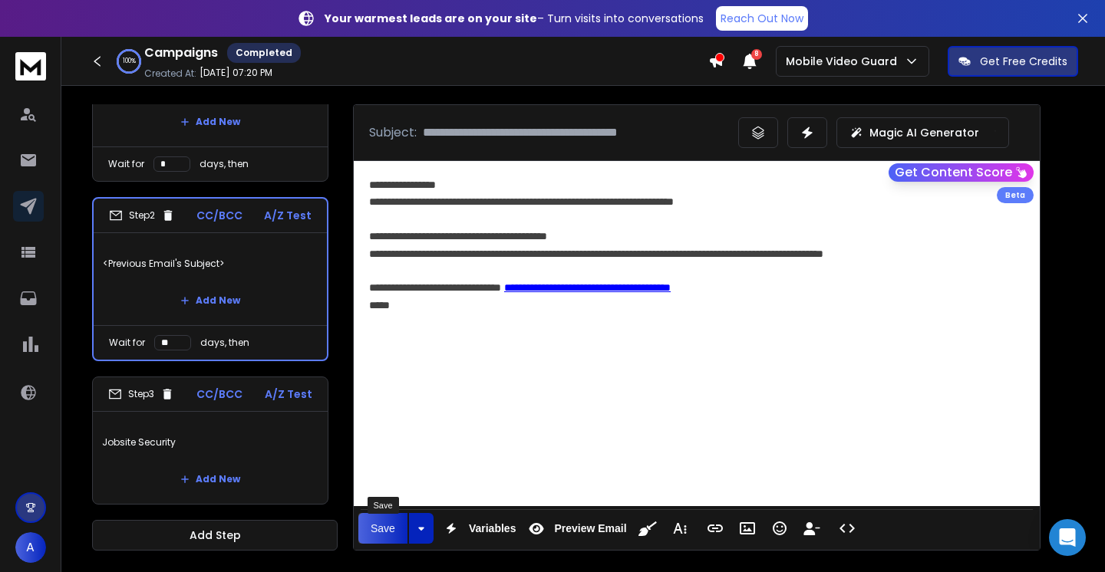
type input "**"
click at [29, 206] on icon at bounding box center [28, 206] width 16 height 16
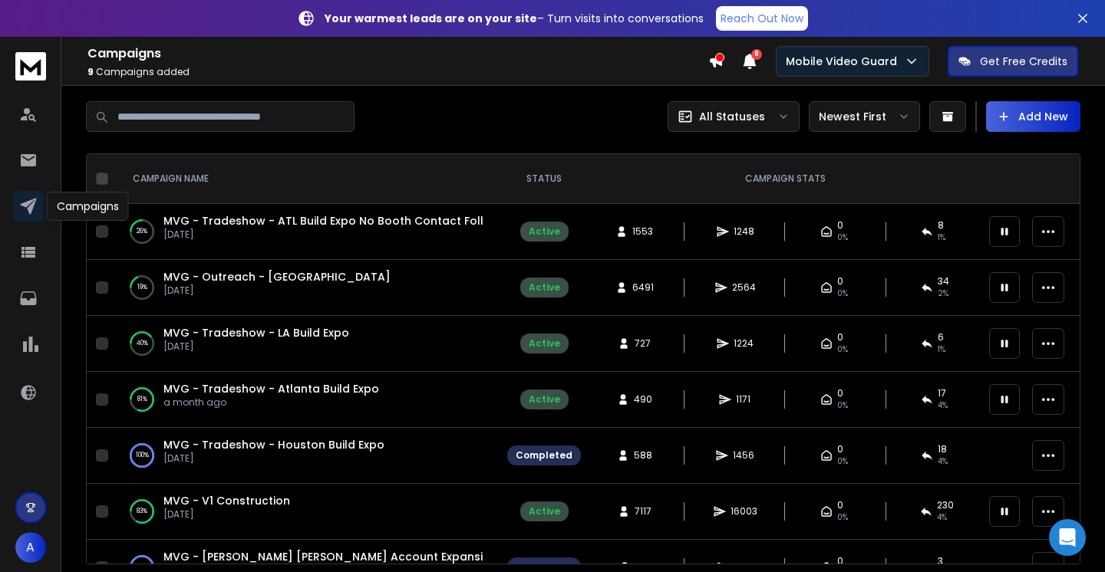
click at [856, 59] on p "Mobile Video Guard" at bounding box center [844, 61] width 117 height 15
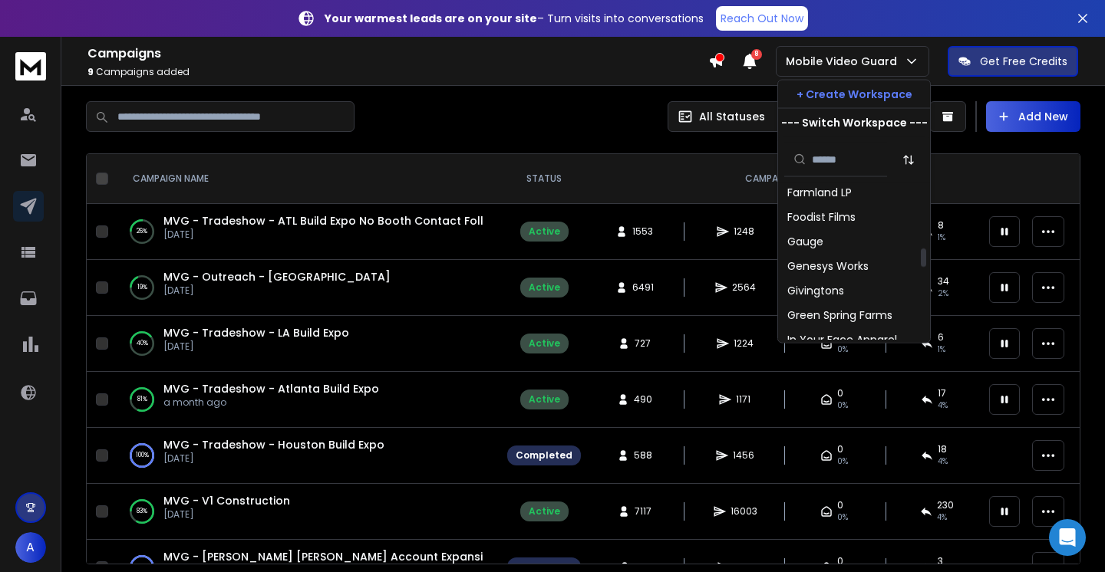
scroll to position [500, 0]
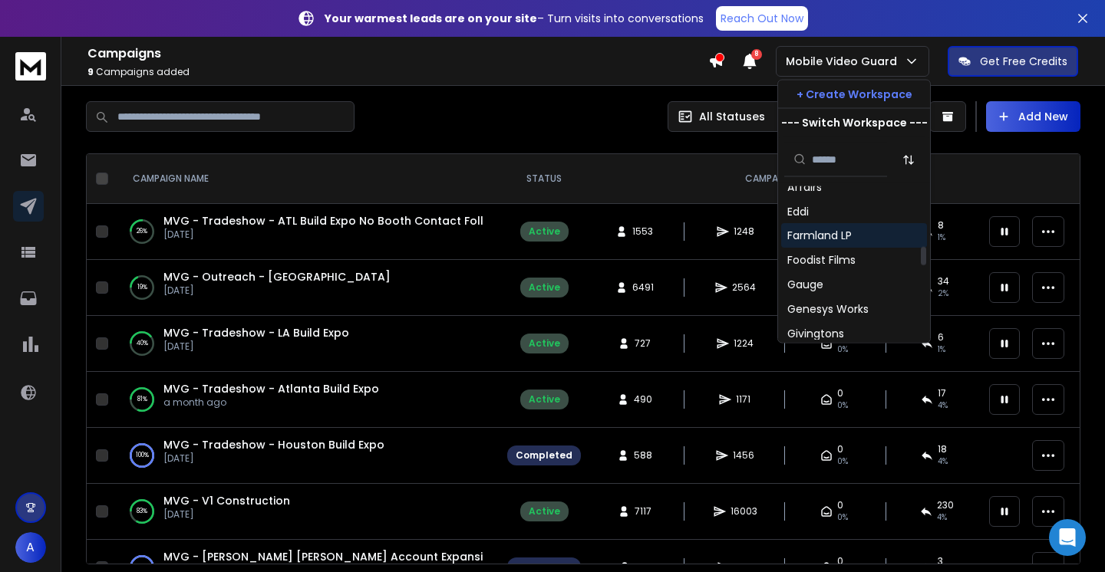
click at [829, 229] on div "Farmland LP" at bounding box center [819, 236] width 64 height 15
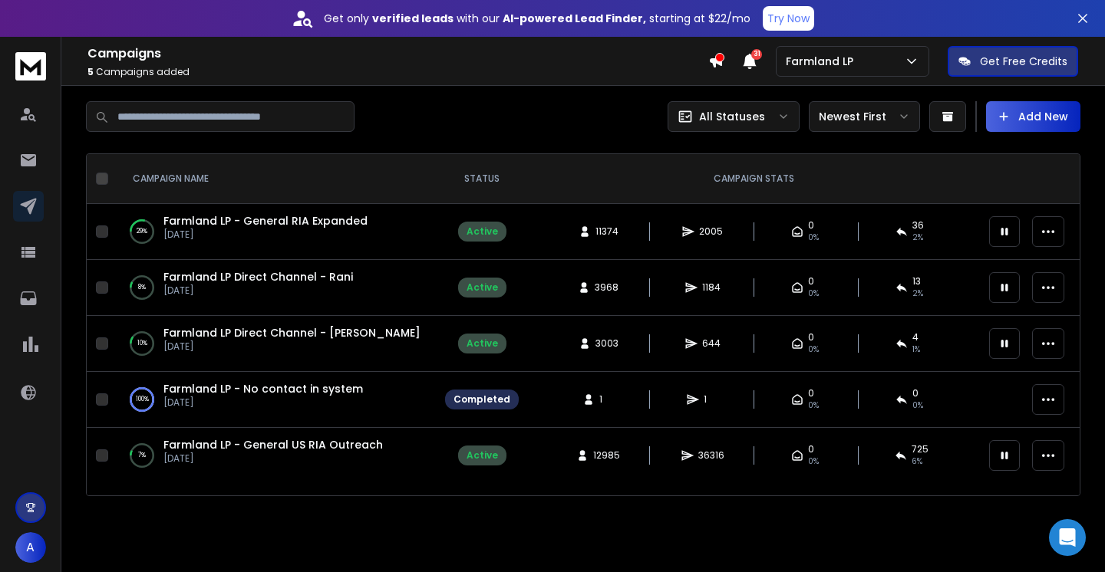
click at [252, 222] on span "Farmland LP - General RIA Expanded" at bounding box center [265, 220] width 204 height 15
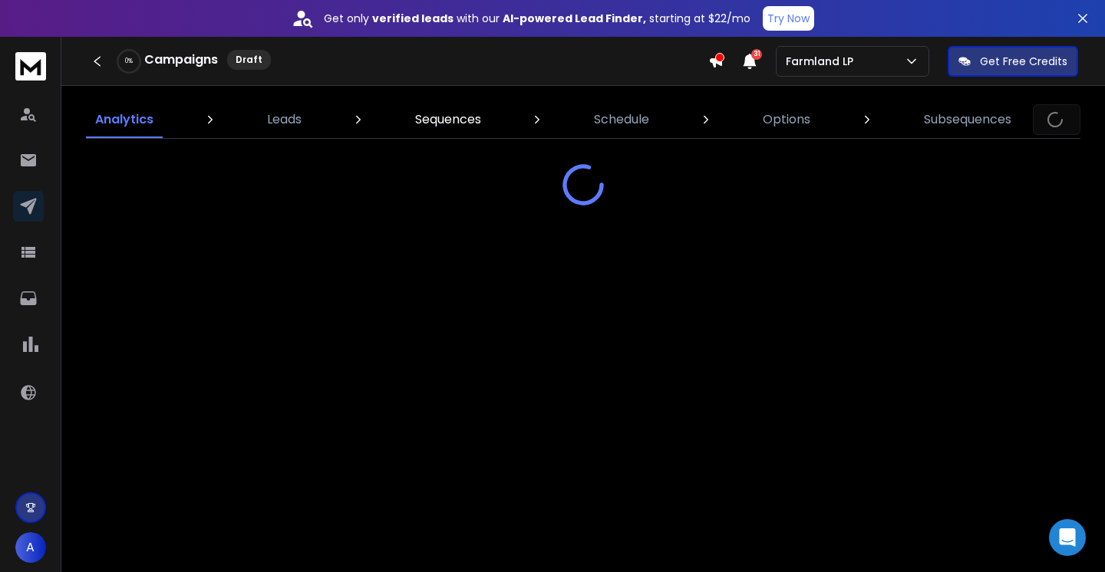
click at [437, 127] on p "Sequences" at bounding box center [448, 119] width 66 height 18
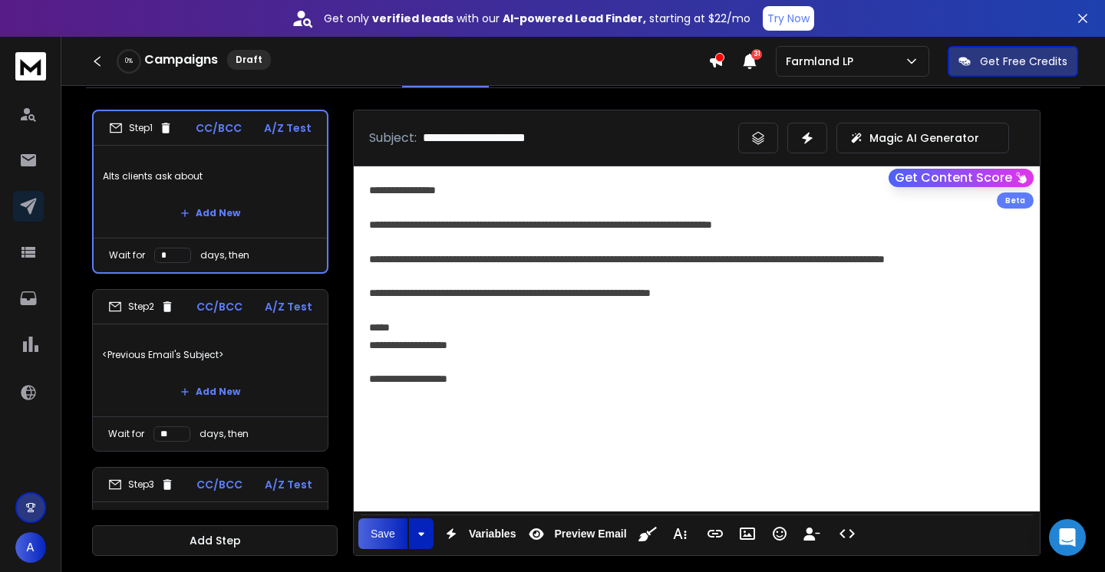
scroll to position [56, 0]
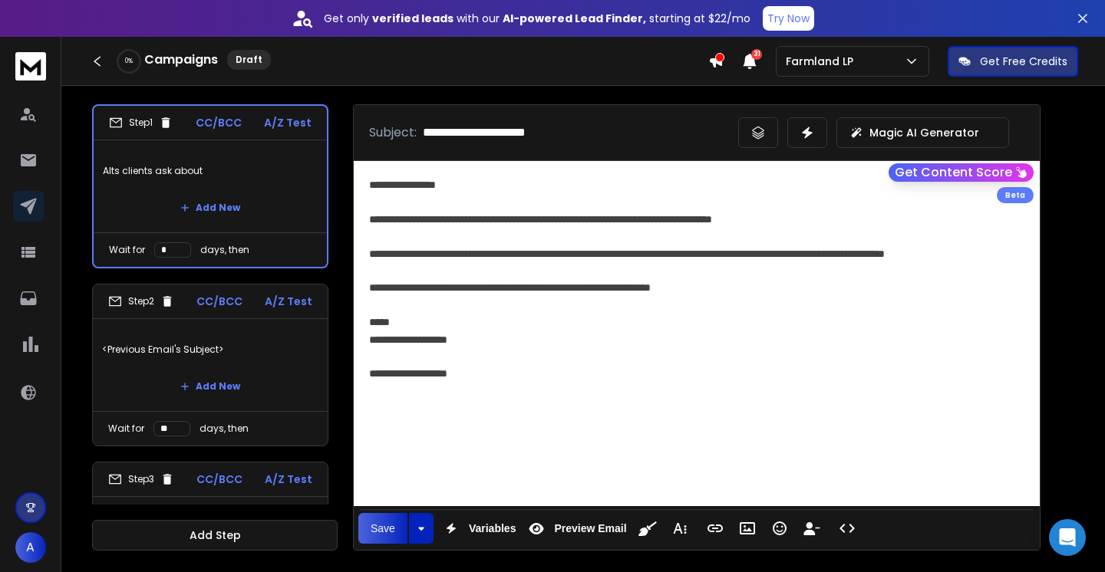
click at [208, 352] on p "<Previous Email's Subject>" at bounding box center [210, 349] width 216 height 43
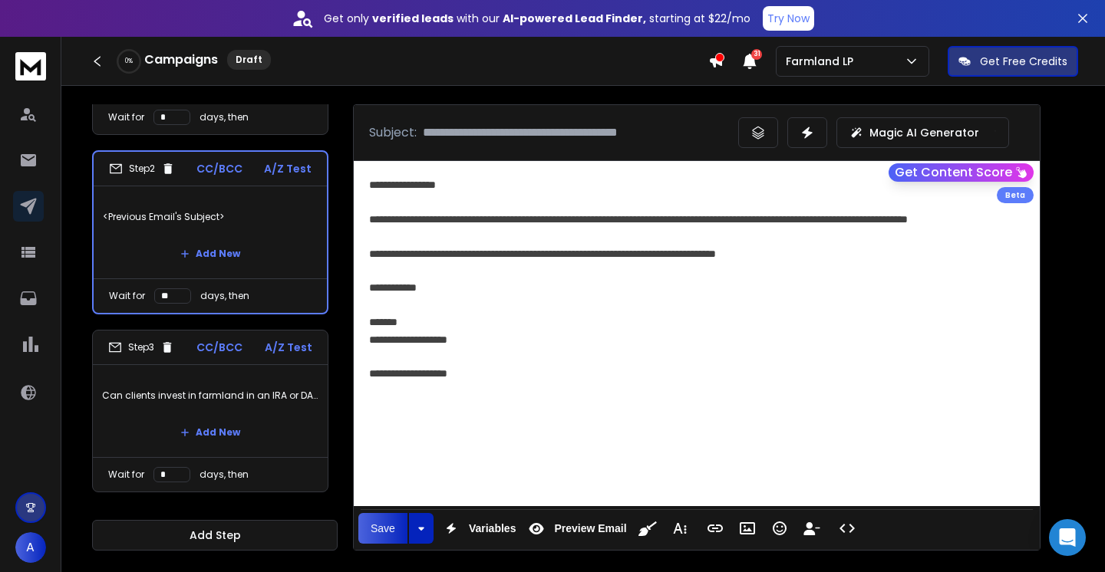
scroll to position [192, 0]
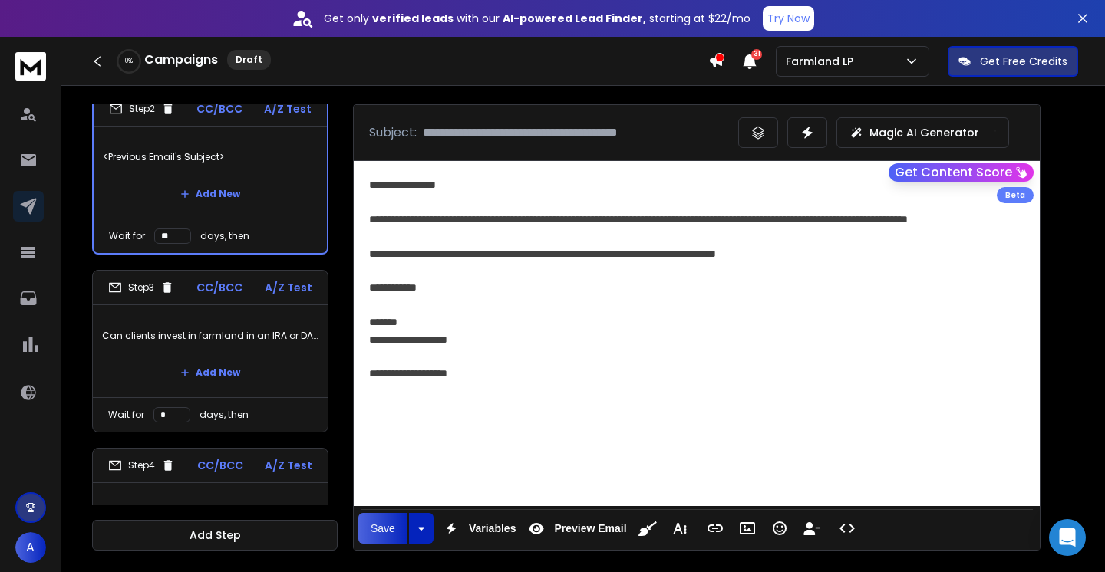
click at [238, 346] on p "Can clients invest in farmland in an IRA or DAF?" at bounding box center [210, 336] width 216 height 43
type input "**********"
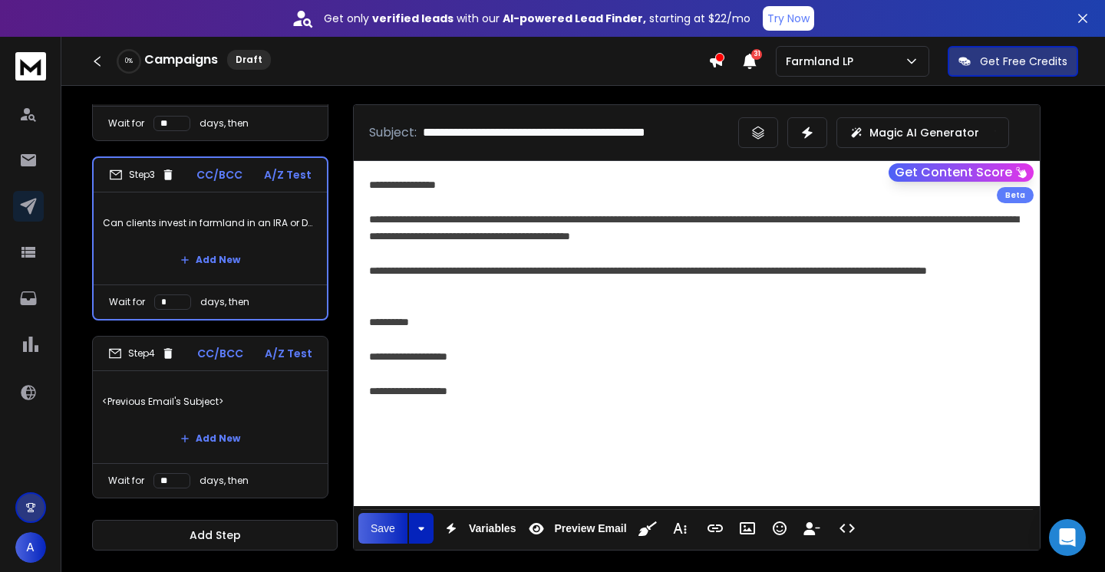
scroll to position [325, 0]
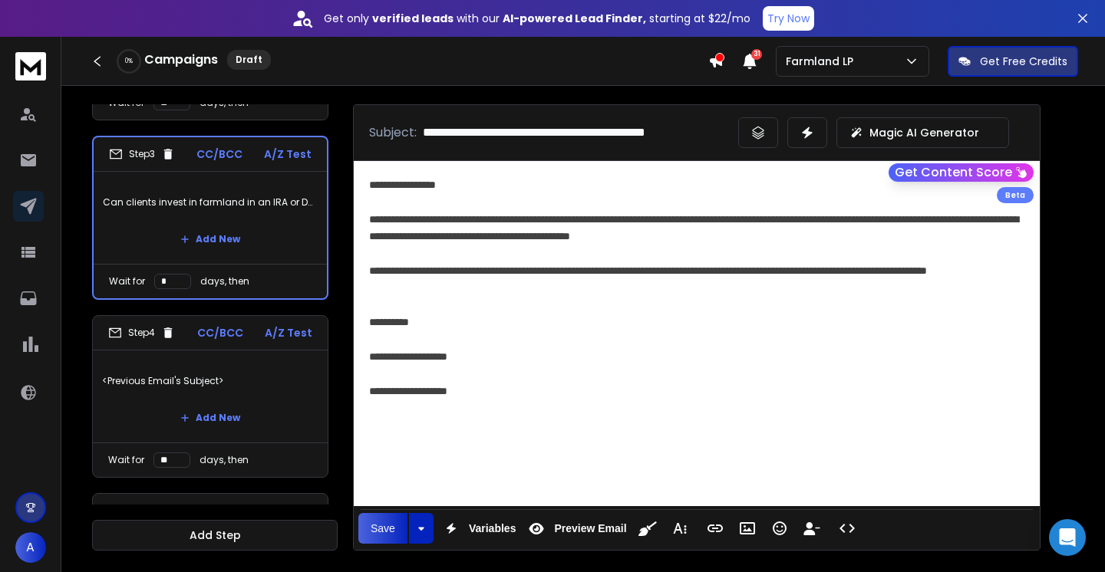
click at [219, 381] on p "<Previous Email's Subject>" at bounding box center [210, 381] width 216 height 43
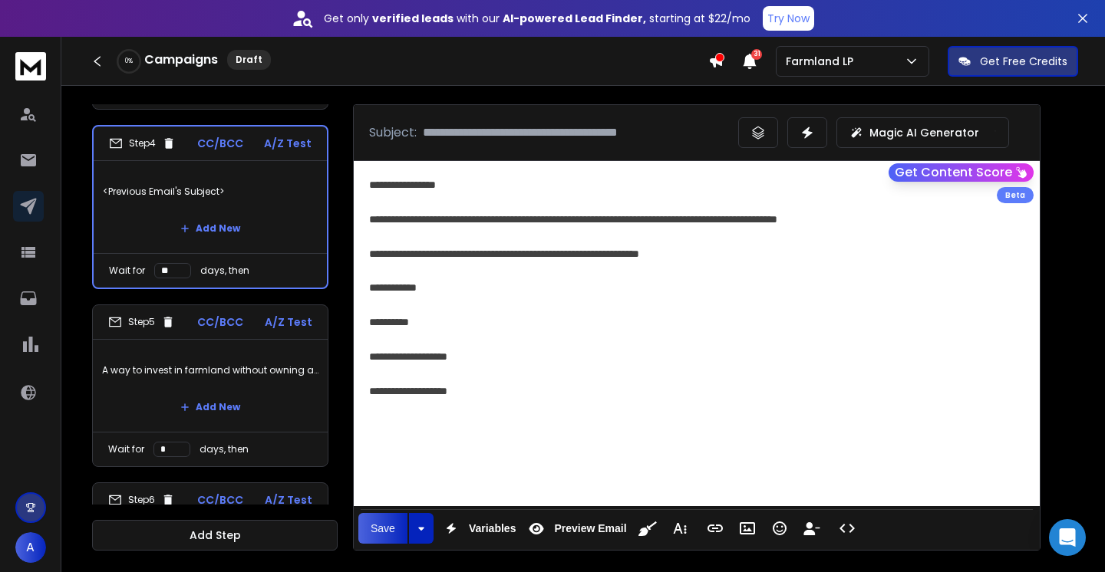
scroll to position [516, 0]
click at [224, 383] on p "A way to invest in farmland without owning a farm" at bounding box center [210, 368] width 216 height 43
type input "**********"
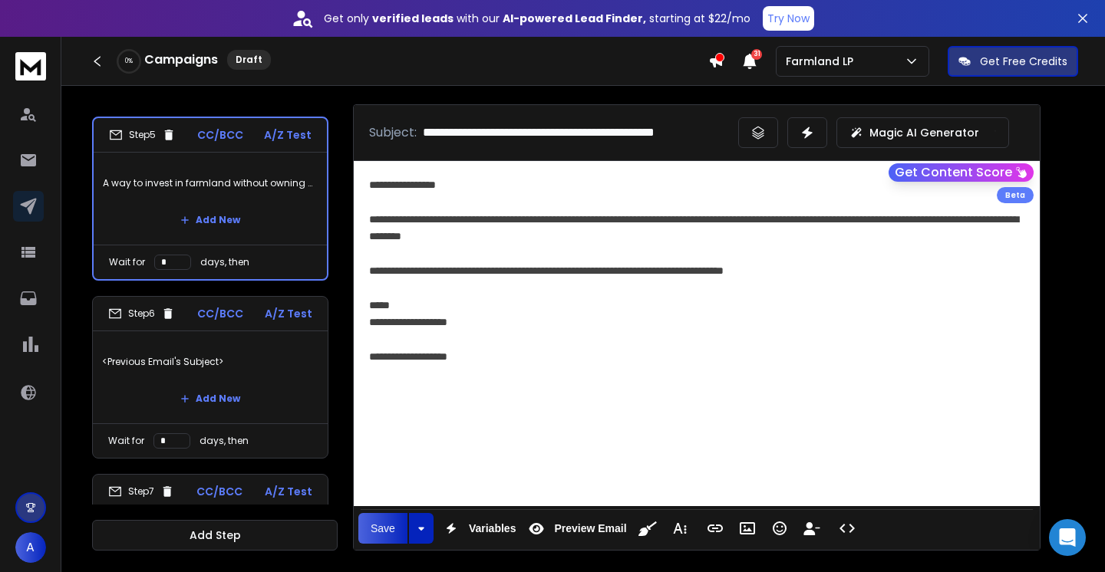
scroll to position [701, 0]
click at [241, 369] on p "<Previous Email's Subject>" at bounding box center [210, 360] width 216 height 43
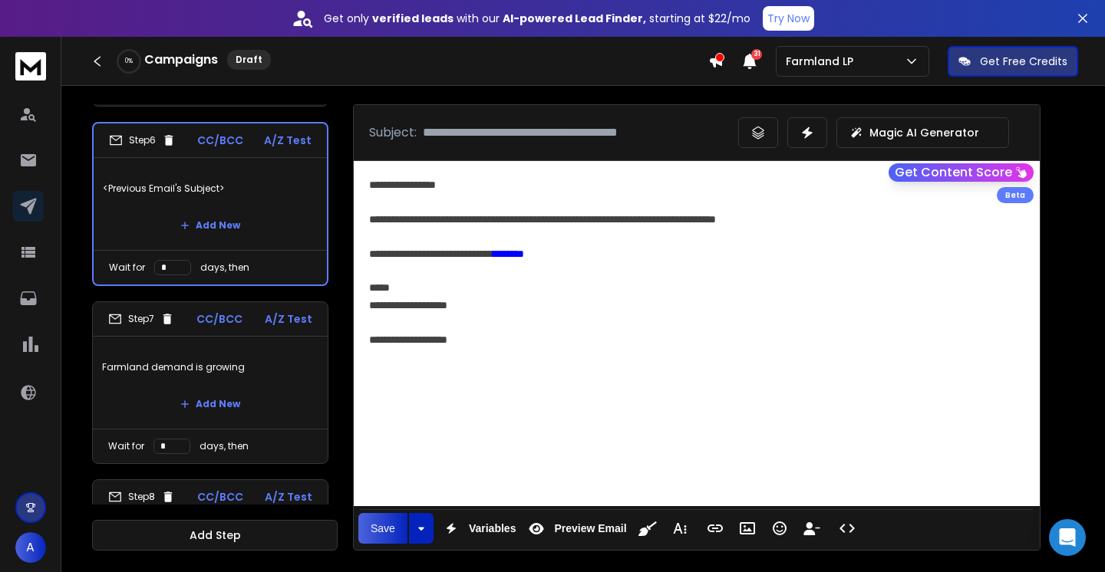
scroll to position [887, 0]
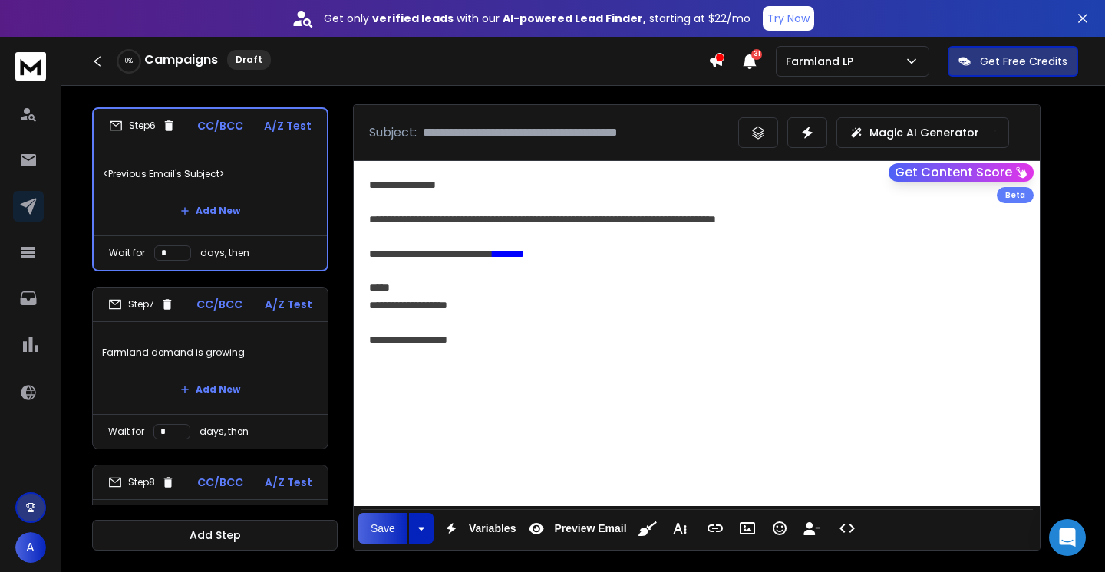
click at [263, 355] on p "Farmland demand is growing" at bounding box center [210, 352] width 216 height 43
type input "**********"
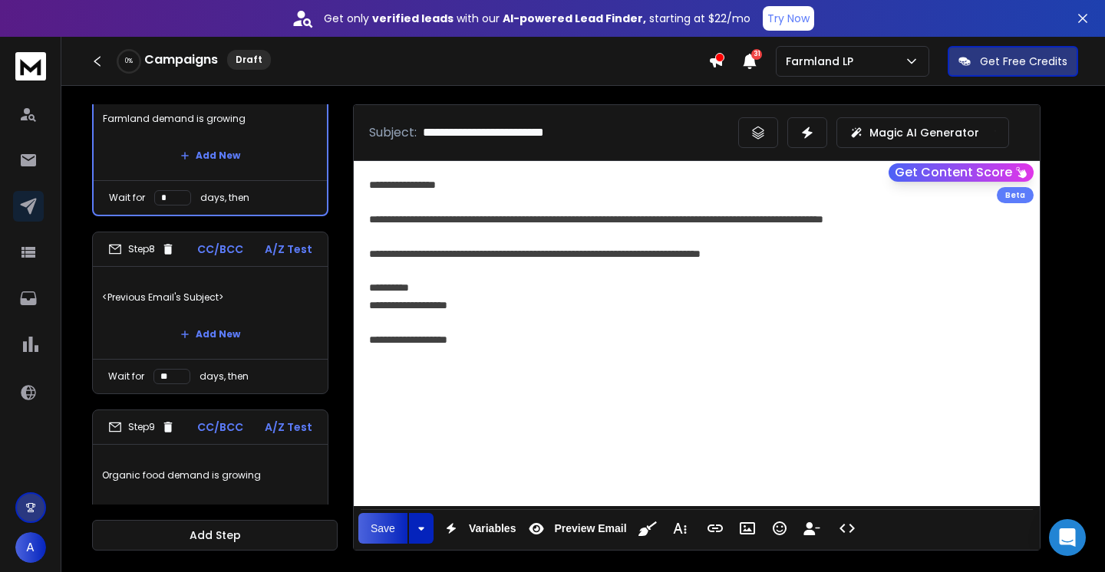
click at [263, 290] on p "<Previous Email's Subject>" at bounding box center [210, 297] width 216 height 43
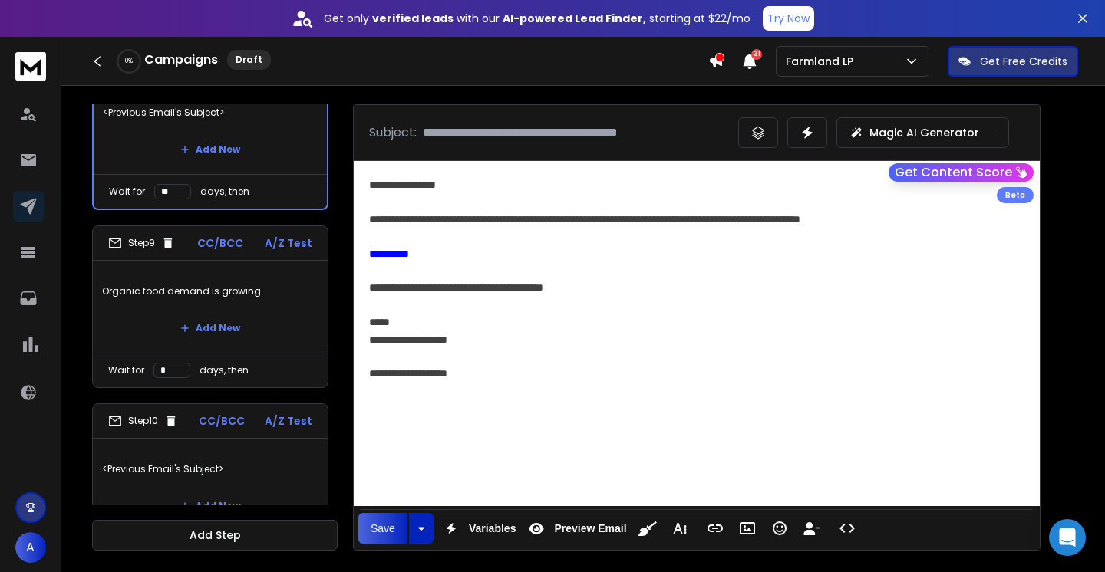
click at [260, 295] on p "Organic food demand is growing" at bounding box center [210, 291] width 216 height 43
type input "**********"
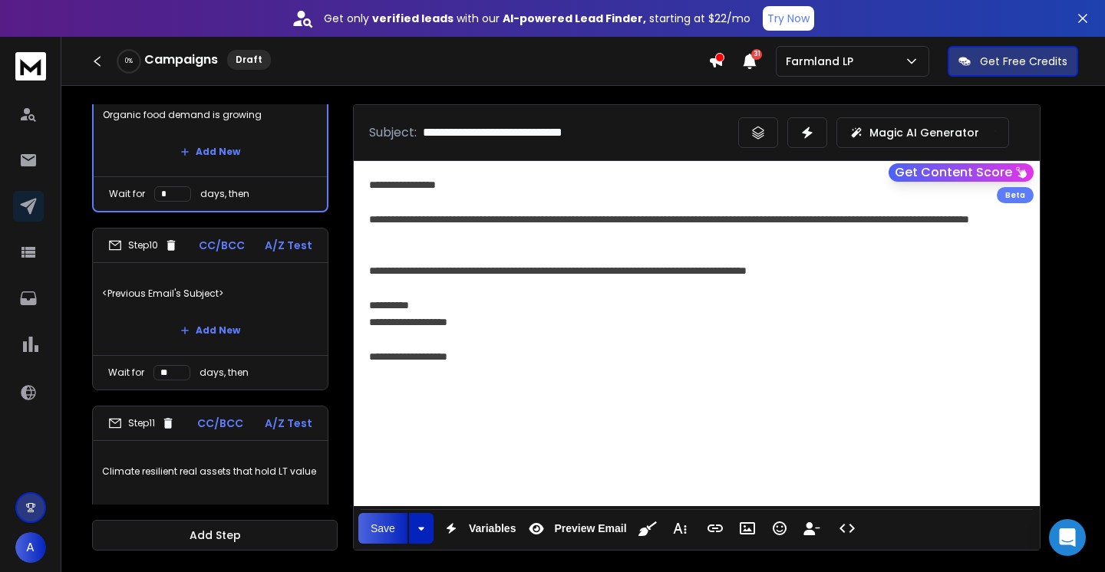
click at [259, 290] on p "<Previous Email's Subject>" at bounding box center [210, 293] width 216 height 43
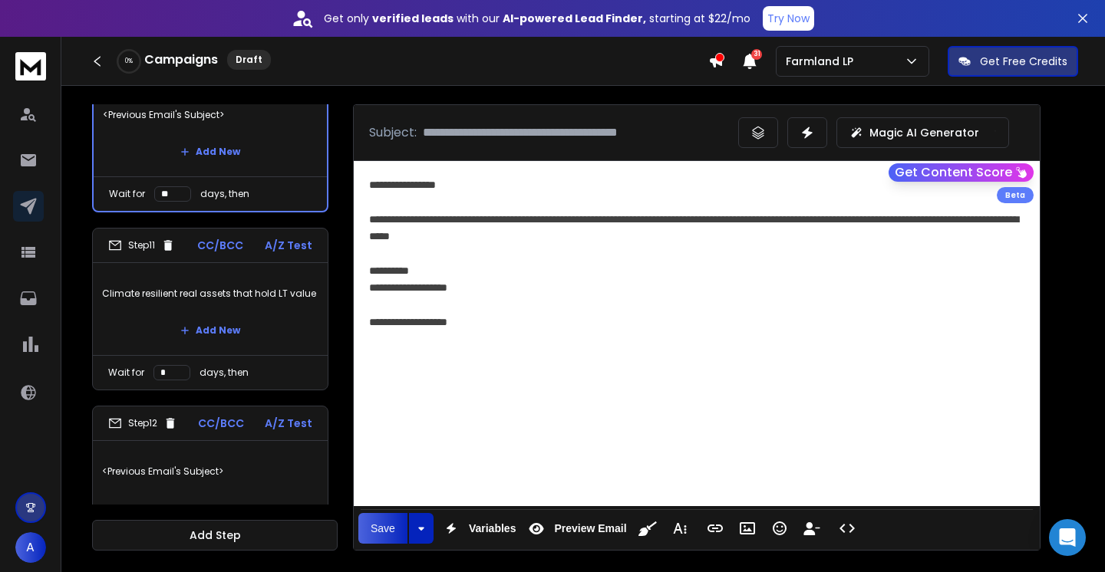
click at [261, 314] on p "Climate resilient real assets that hold LT value" at bounding box center [210, 293] width 216 height 43
type input "**********"
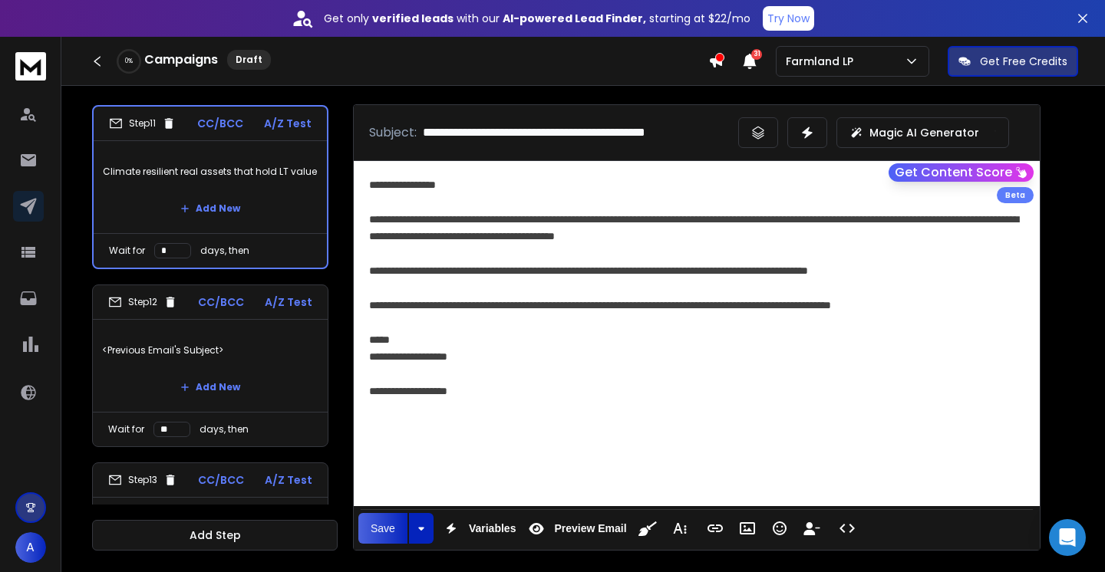
scroll to position [1797, 0]
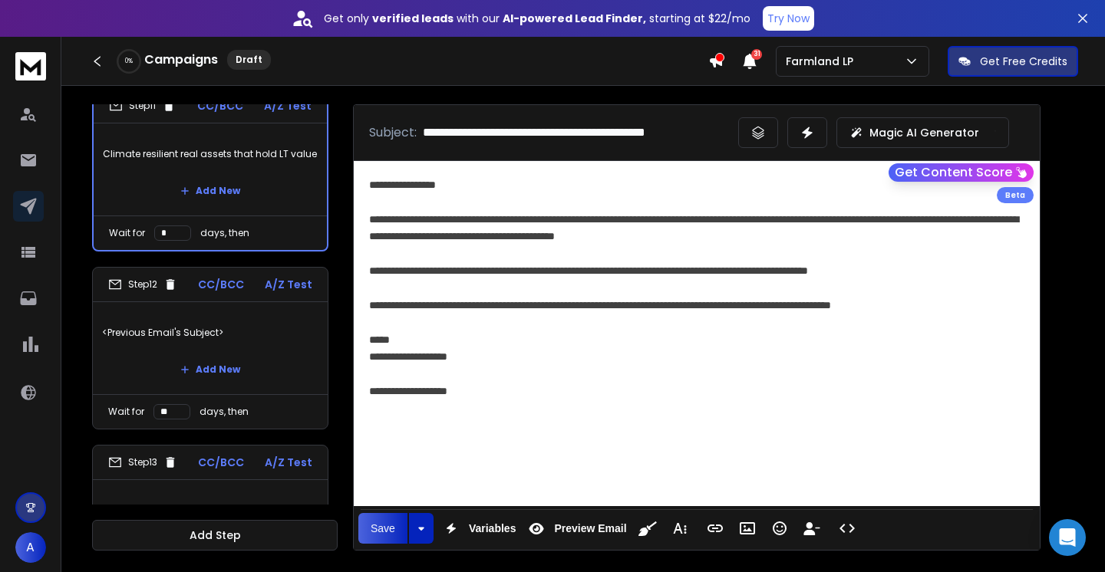
click at [269, 331] on p "<Previous Email's Subject>" at bounding box center [210, 333] width 216 height 43
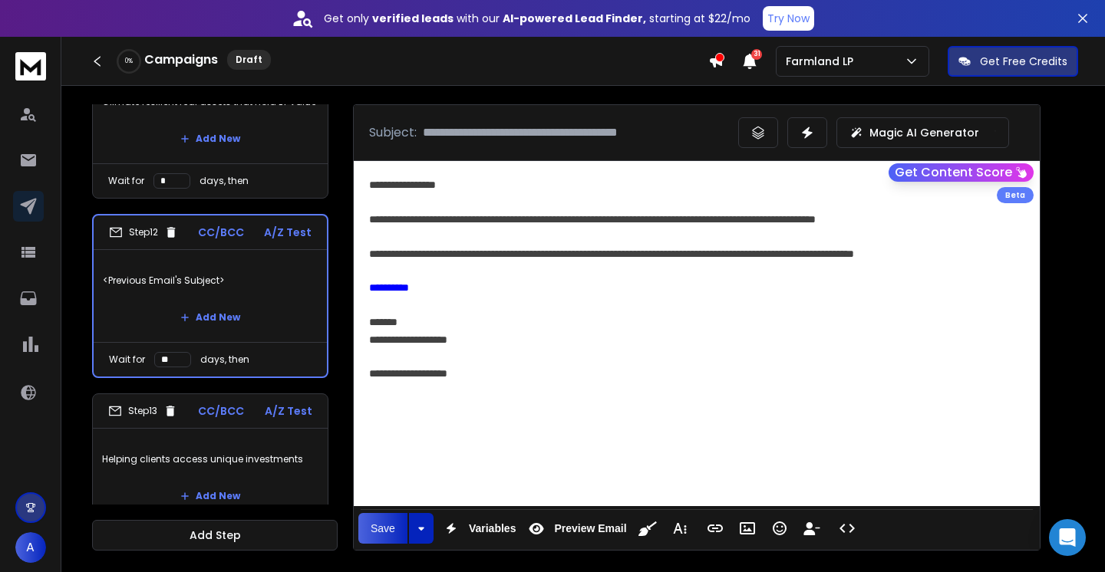
scroll to position [1849, 0]
click at [25, 193] on link at bounding box center [28, 206] width 31 height 31
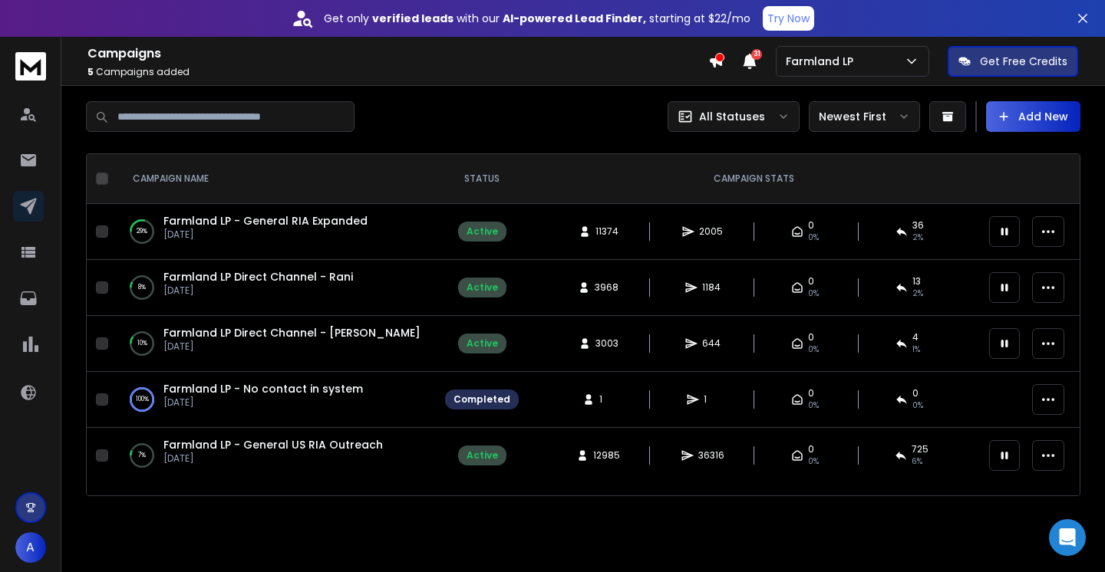
click at [278, 331] on span "Farmland LP Direct Channel - Florise" at bounding box center [291, 332] width 257 height 15
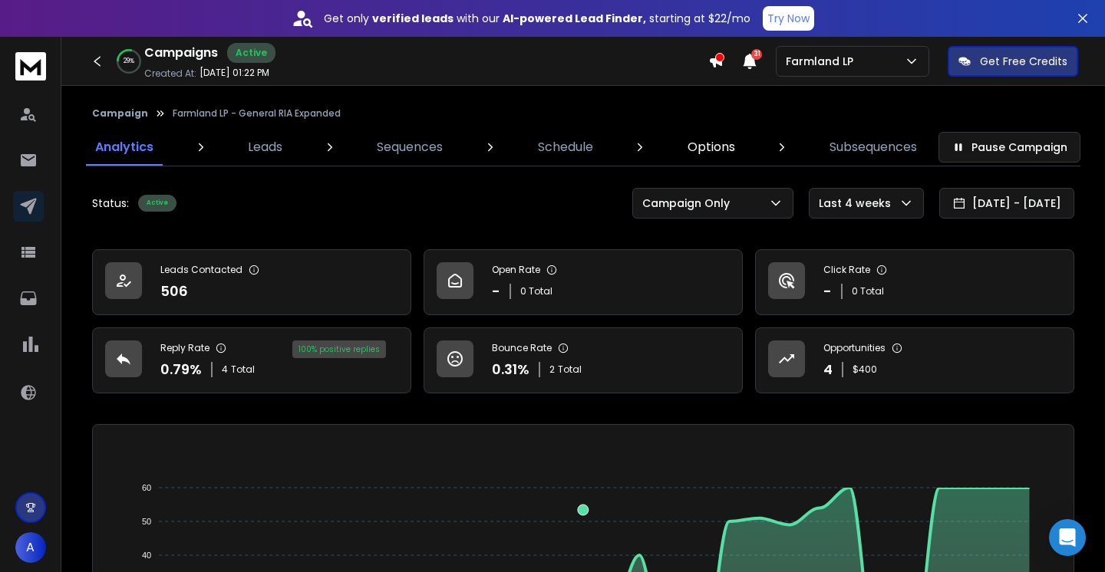
click at [698, 149] on p "Options" at bounding box center [712, 147] width 48 height 18
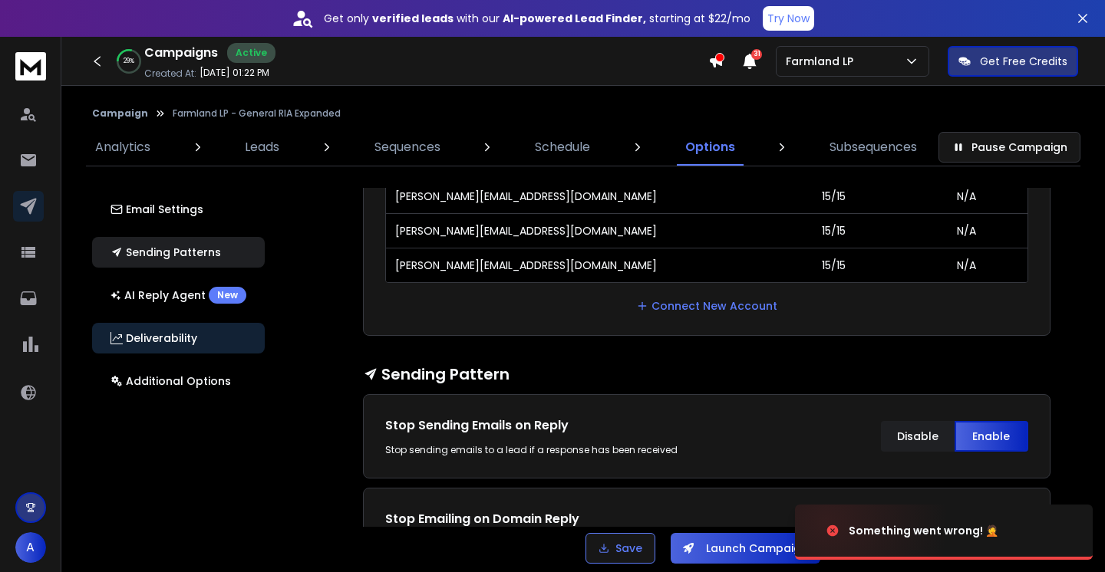
scroll to position [72, 0]
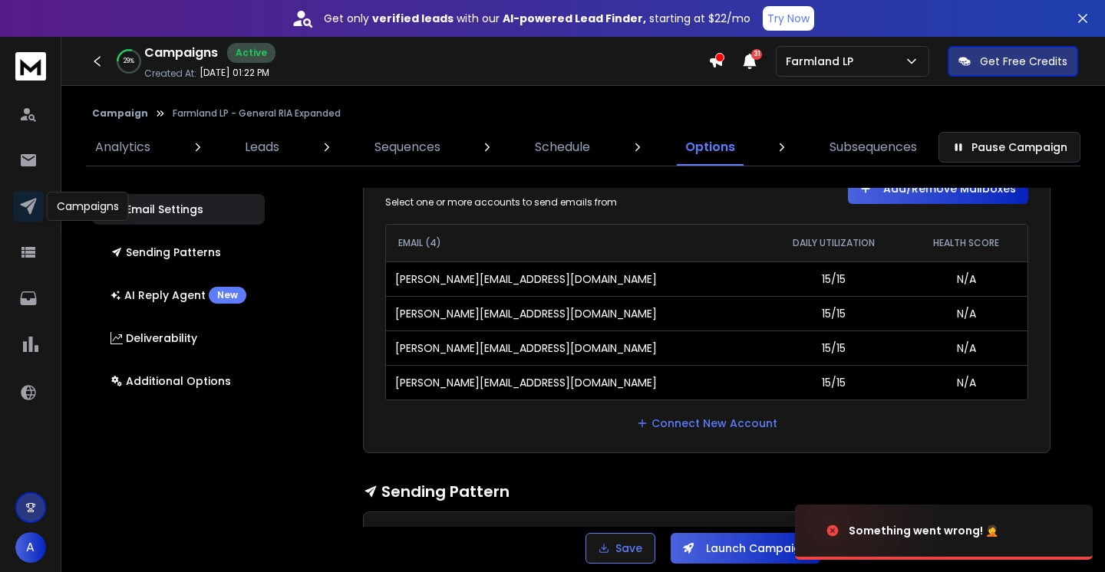
click at [35, 208] on icon at bounding box center [28, 206] width 18 height 18
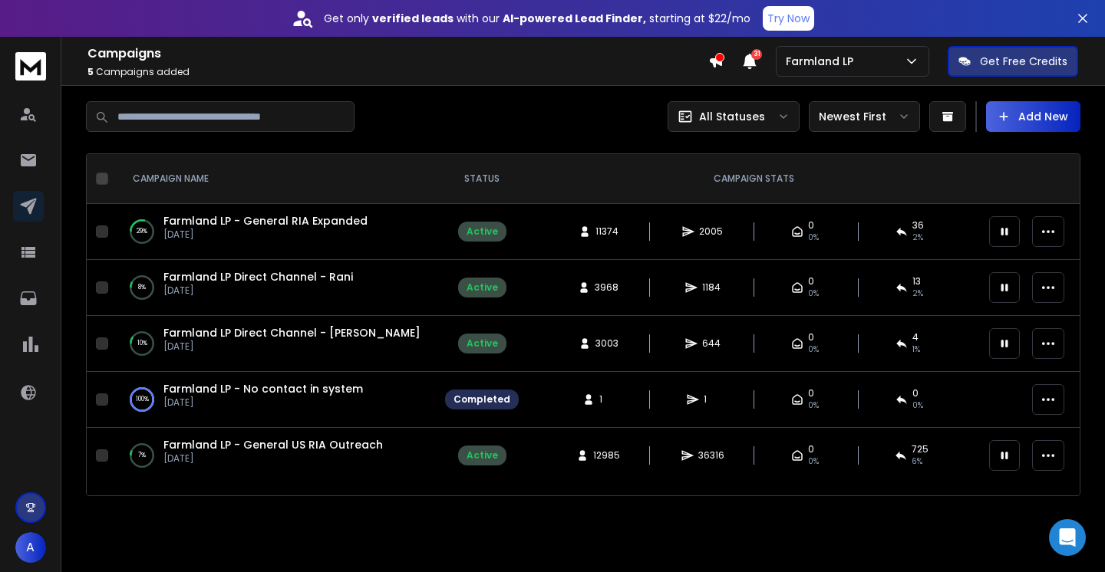
click at [306, 442] on span "Farmland LP - General US RIA Outreach" at bounding box center [272, 444] width 219 height 15
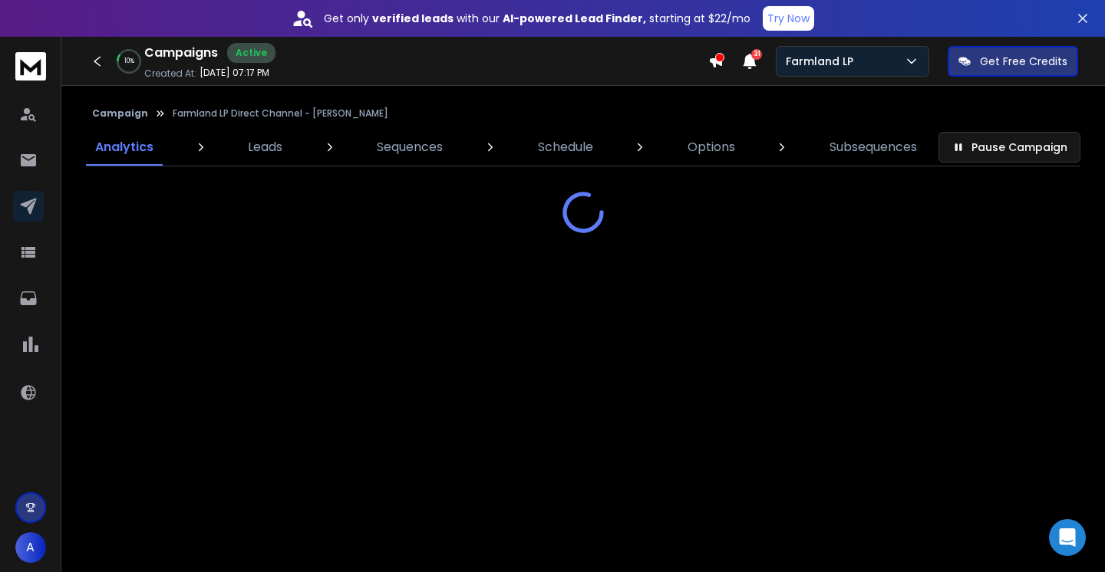
click at [839, 64] on p "Farmland LP" at bounding box center [823, 61] width 74 height 15
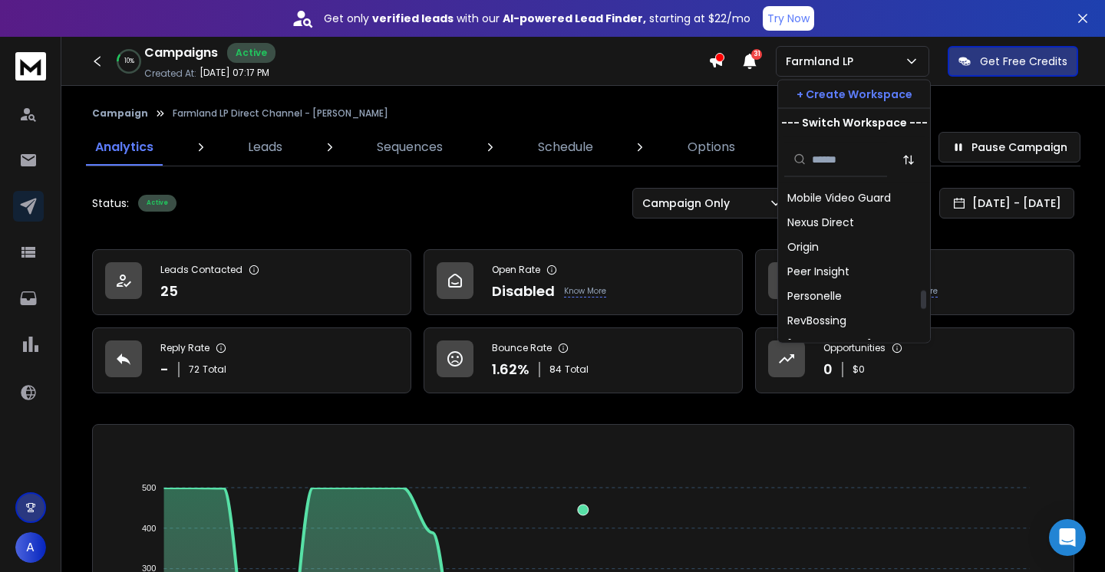
scroll to position [869, 0]
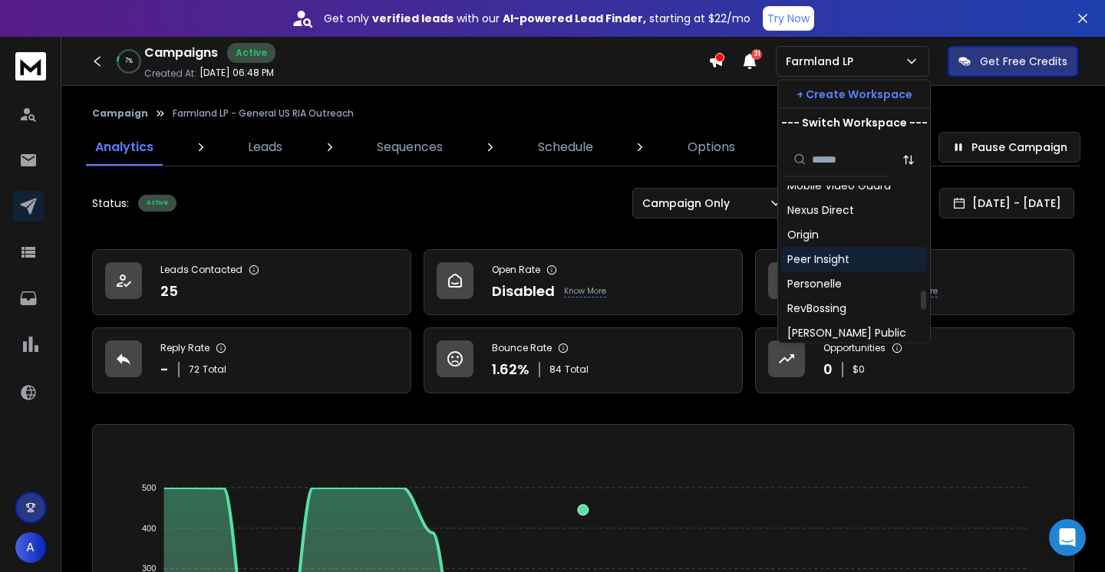
click at [820, 252] on div "Peer Insight" at bounding box center [818, 259] width 62 height 15
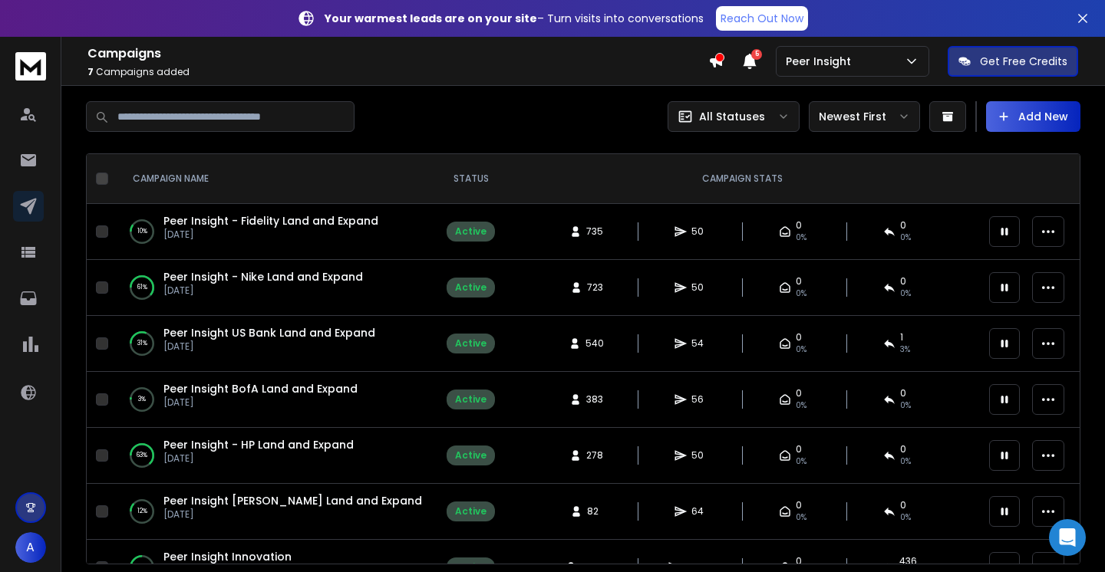
scroll to position [44, 0]
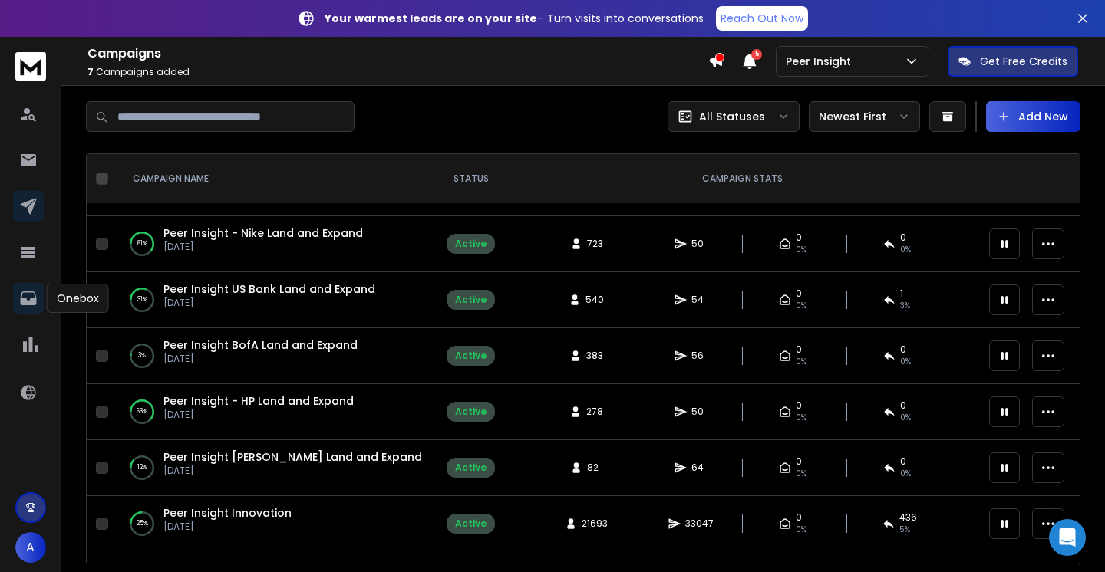
click at [28, 299] on icon at bounding box center [28, 298] width 18 height 18
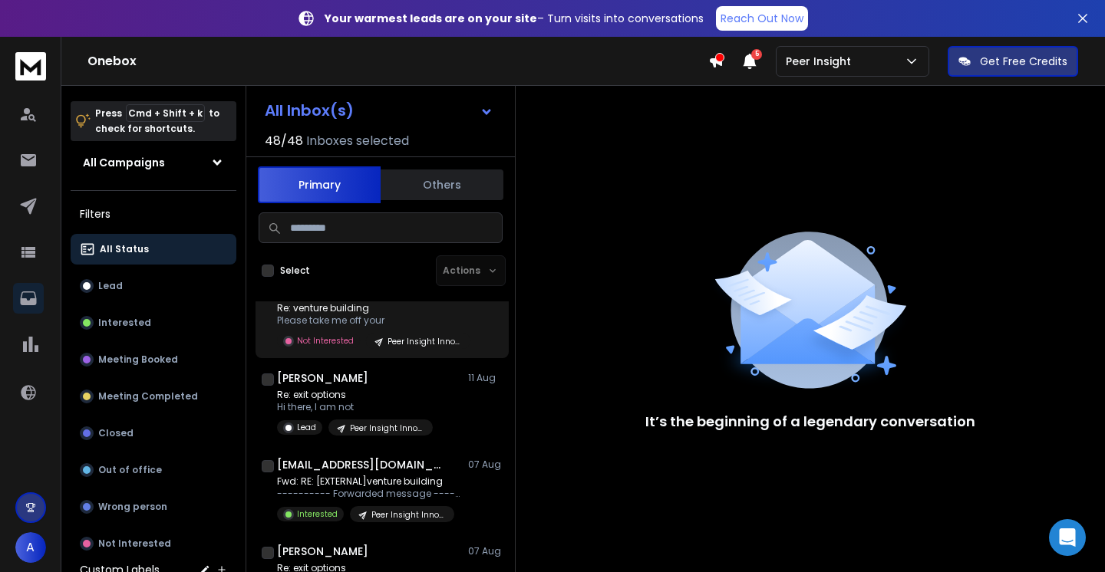
scroll to position [124, 0]
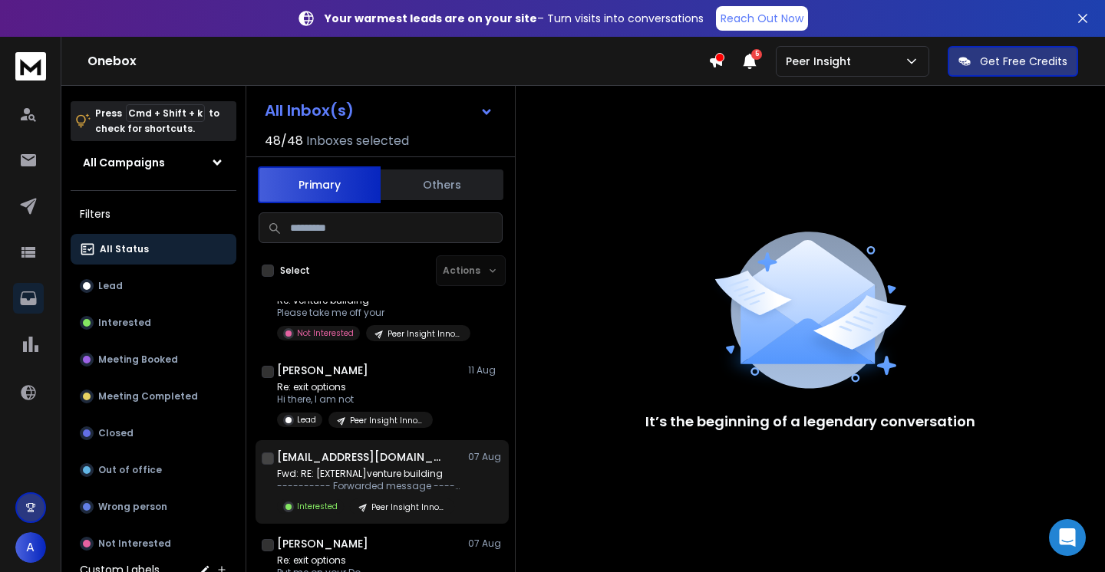
click at [366, 473] on p "Fwd: RE: [EXTERNAL]venture building" at bounding box center [369, 474] width 184 height 12
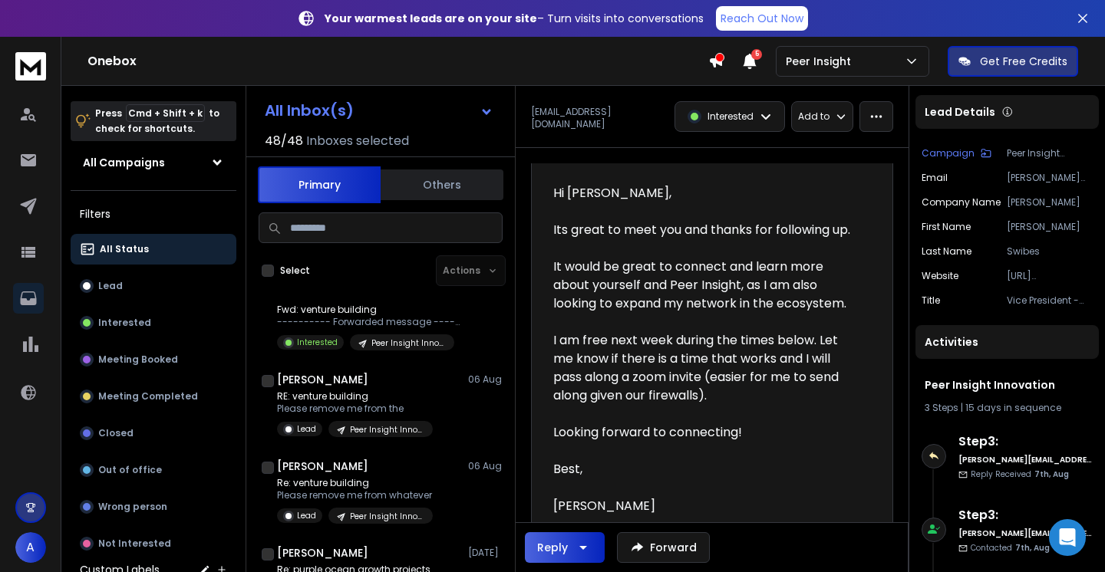
scroll to position [472, 0]
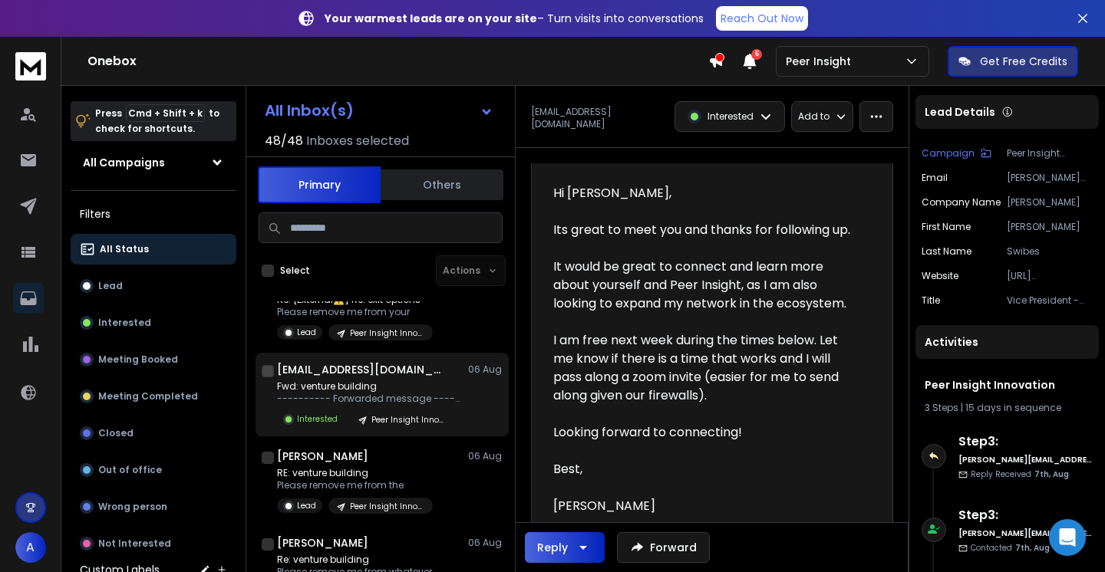
click at [375, 384] on p "Fwd: venture building" at bounding box center [369, 387] width 184 height 12
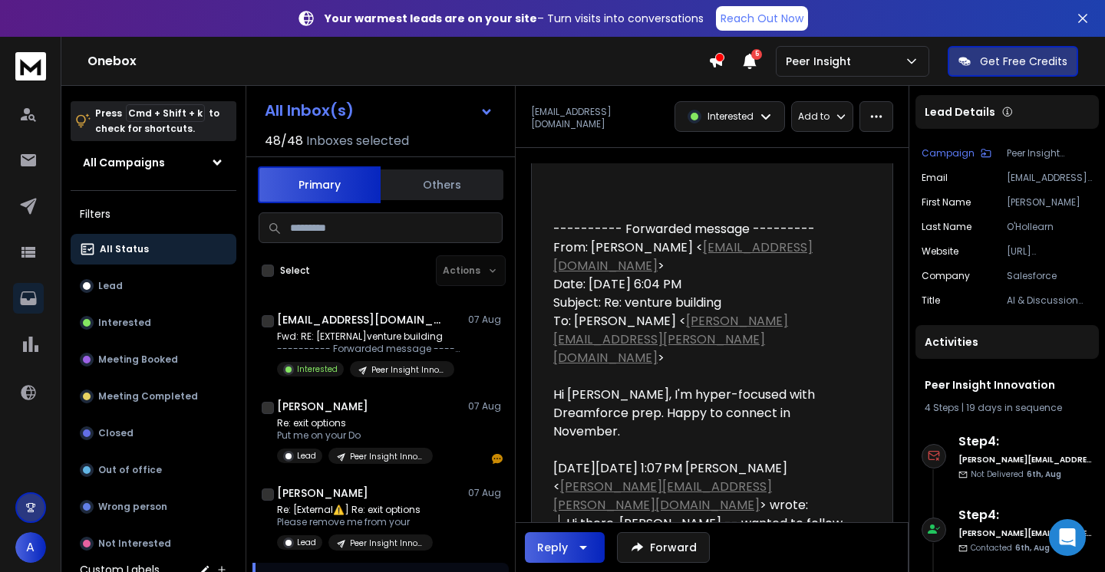
scroll to position [0, 0]
